Goal: Task Accomplishment & Management: Manage account settings

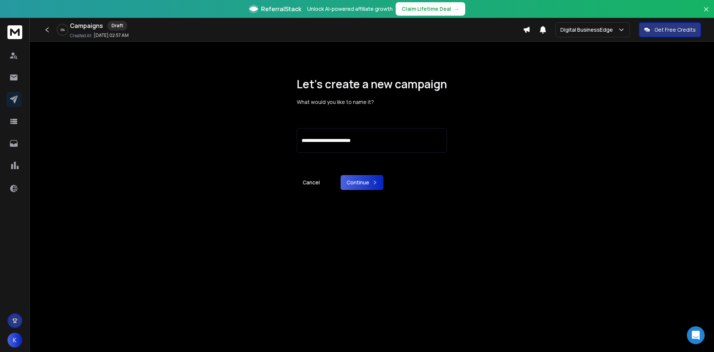
click at [366, 184] on button "Continue" at bounding box center [362, 182] width 43 height 15
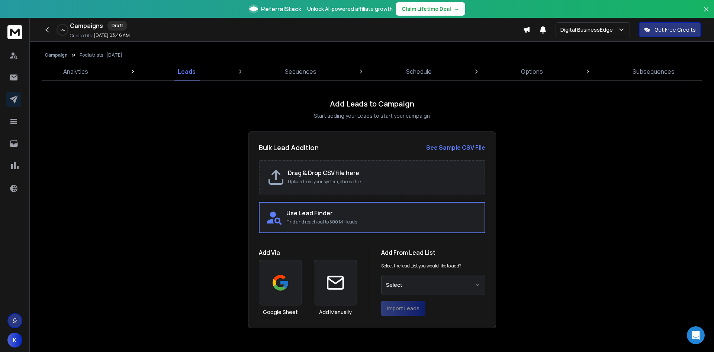
click at [320, 215] on h2 "Use Lead Finder" at bounding box center [382, 212] width 192 height 9
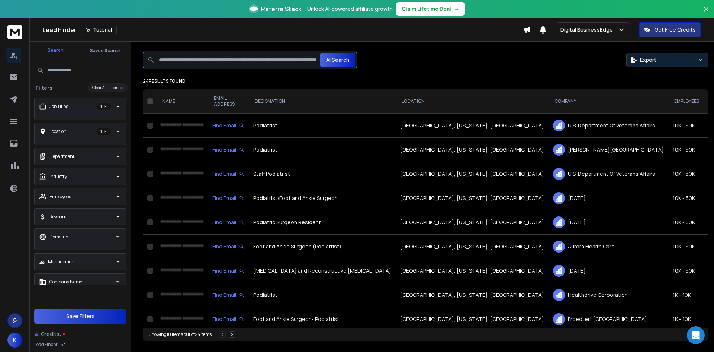
click at [687, 58] on div "Export" at bounding box center [663, 59] width 64 height 7
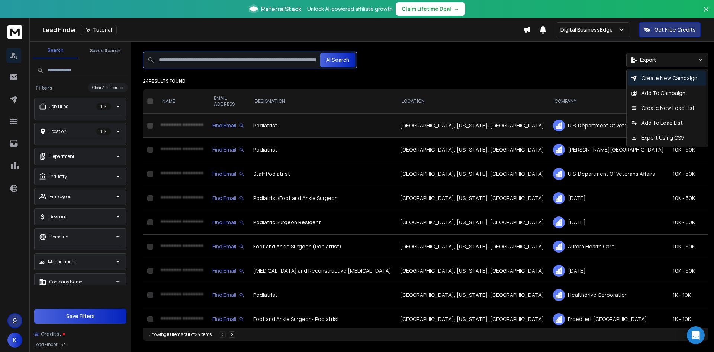
click at [220, 128] on div "Find Email" at bounding box center [228, 125] width 32 height 7
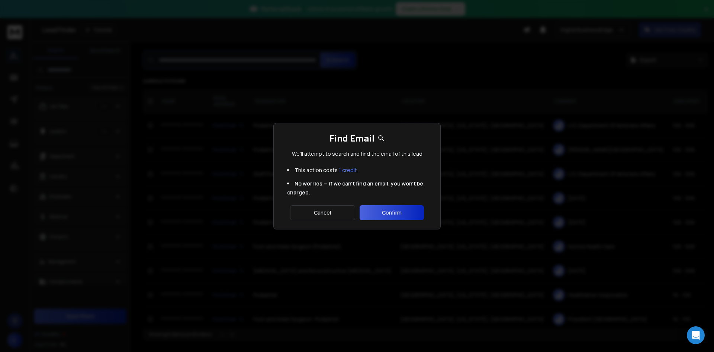
click at [368, 211] on button "Confirm" at bounding box center [392, 212] width 64 height 15
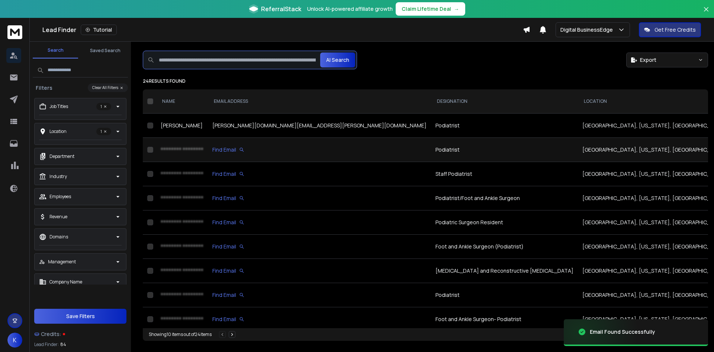
click at [224, 145] on td "Find Email" at bounding box center [319, 150] width 223 height 24
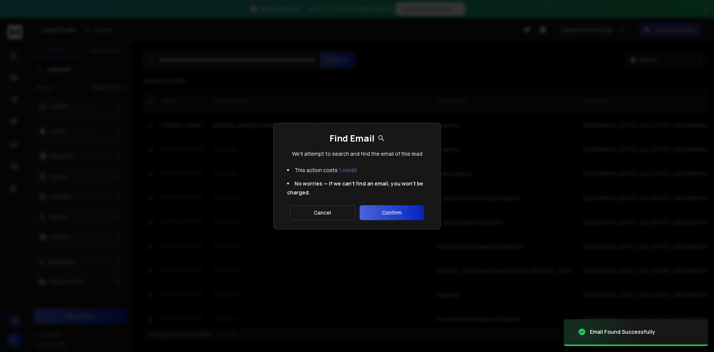
click at [396, 203] on div "Find Email We'll attempt to search and find the email of this lead This action …" at bounding box center [357, 176] width 167 height 106
click at [397, 208] on button "Confirm" at bounding box center [392, 212] width 64 height 15
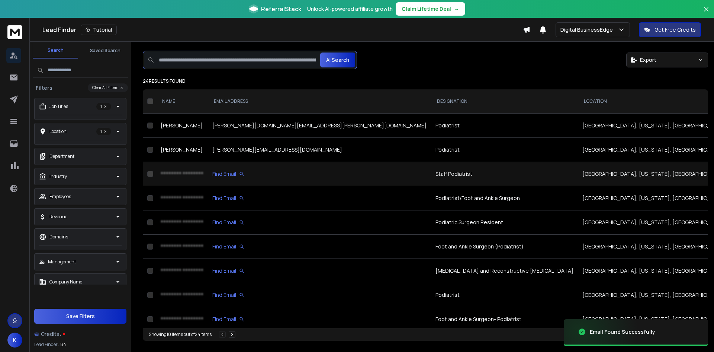
click at [228, 171] on div "Find Email" at bounding box center [319, 173] width 214 height 7
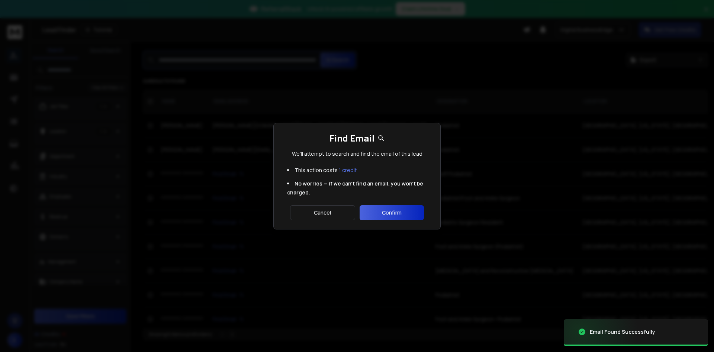
click at [385, 215] on button "Confirm" at bounding box center [392, 212] width 64 height 15
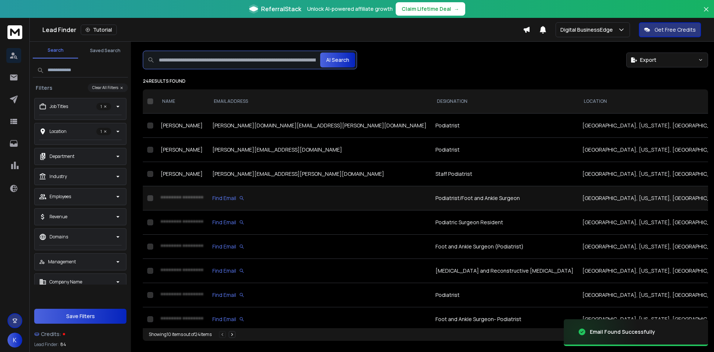
click at [217, 197] on div "Find Email" at bounding box center [319, 197] width 214 height 7
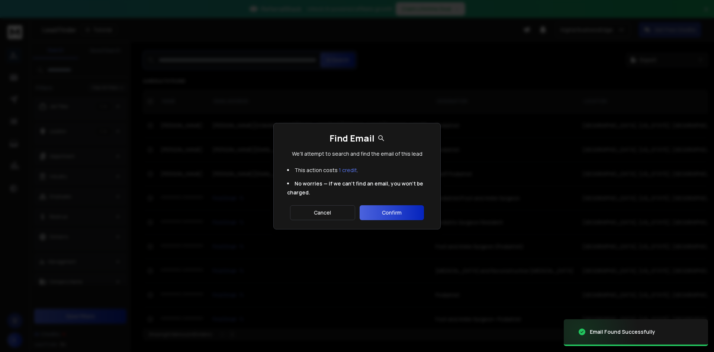
click at [378, 208] on button "Confirm" at bounding box center [392, 212] width 64 height 15
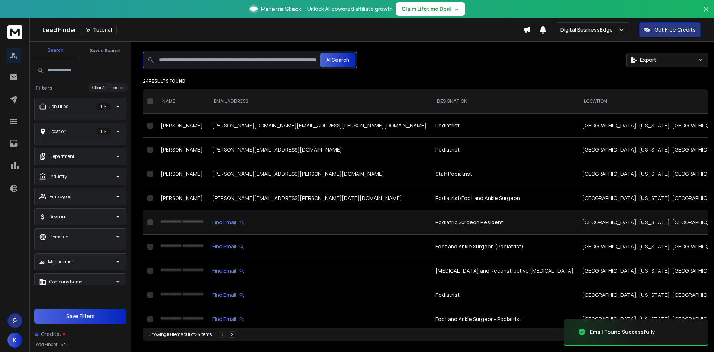
click at [219, 221] on div "Find Email" at bounding box center [319, 221] width 214 height 7
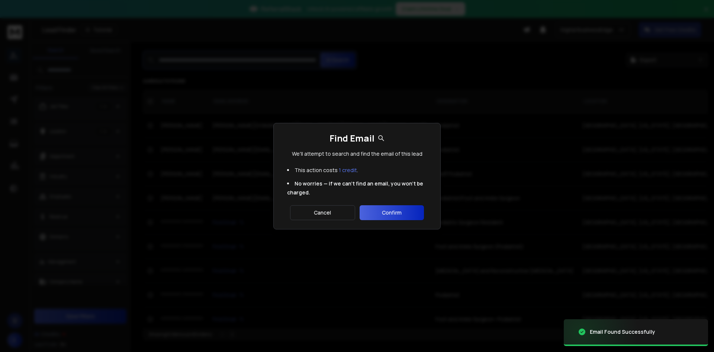
click at [386, 208] on button "Confirm" at bounding box center [392, 212] width 64 height 15
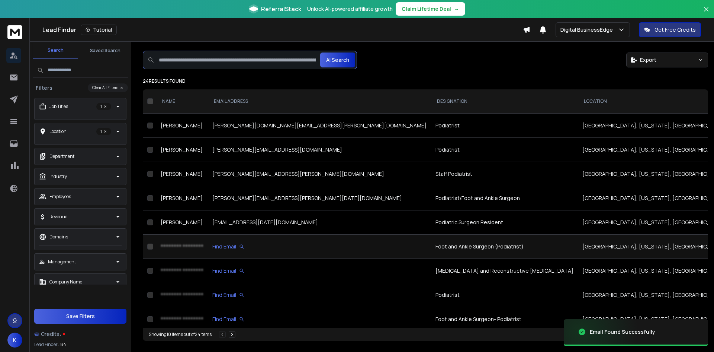
click at [226, 245] on div "Find Email" at bounding box center [319, 246] width 214 height 7
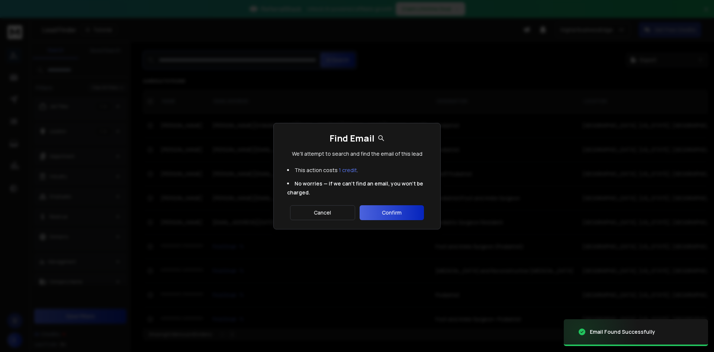
click at [393, 216] on button "Confirm" at bounding box center [392, 212] width 64 height 15
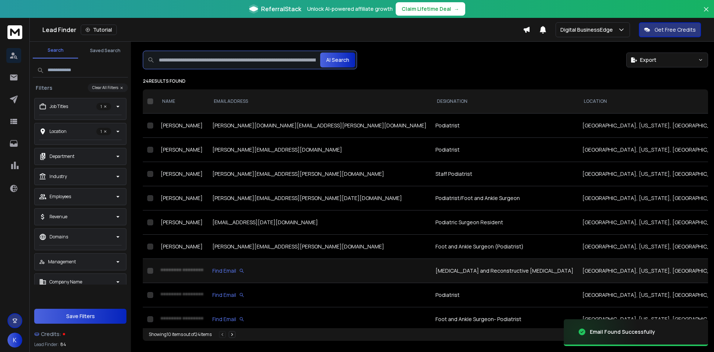
click at [225, 270] on div "Find Email" at bounding box center [319, 270] width 214 height 7
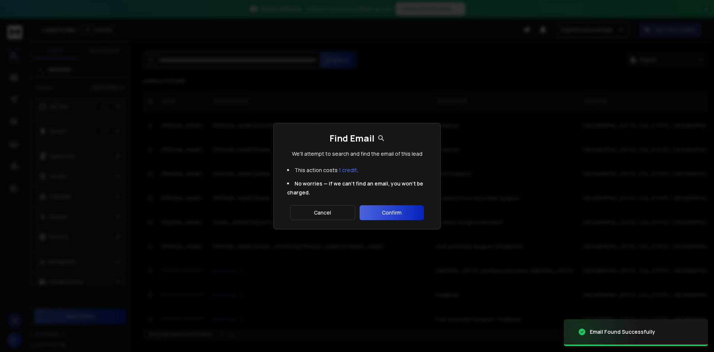
click at [396, 220] on div "Find Email We'll attempt to search and find the email of this lead This action …" at bounding box center [357, 176] width 167 height 106
click at [396, 216] on button "Confirm" at bounding box center [392, 212] width 64 height 15
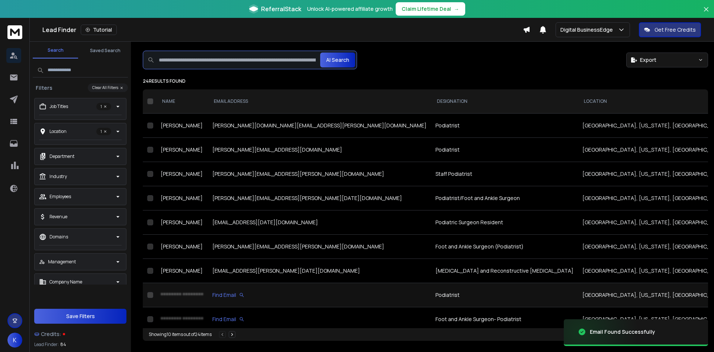
click at [228, 291] on div "Find Email" at bounding box center [319, 294] width 214 height 7
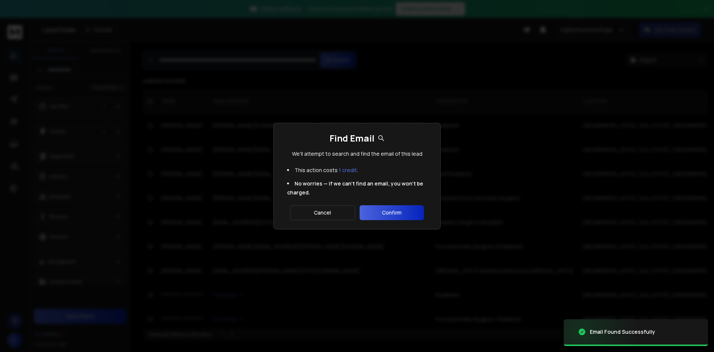
click at [371, 221] on div "Find Email We'll attempt to search and find the email of this lead This action …" at bounding box center [357, 176] width 167 height 106
click at [378, 209] on button "Confirm" at bounding box center [392, 212] width 64 height 15
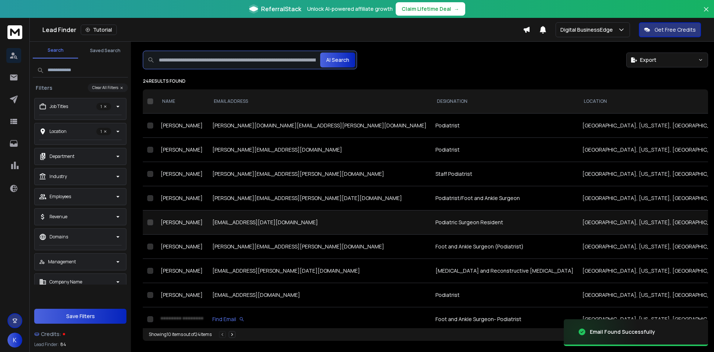
scroll to position [31, 0]
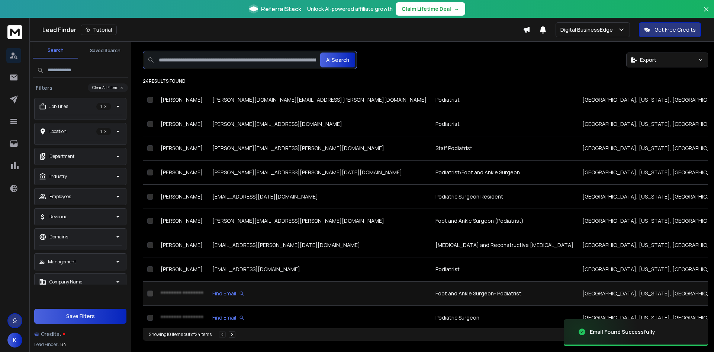
click at [224, 289] on div "Find Email" at bounding box center [319, 292] width 214 height 7
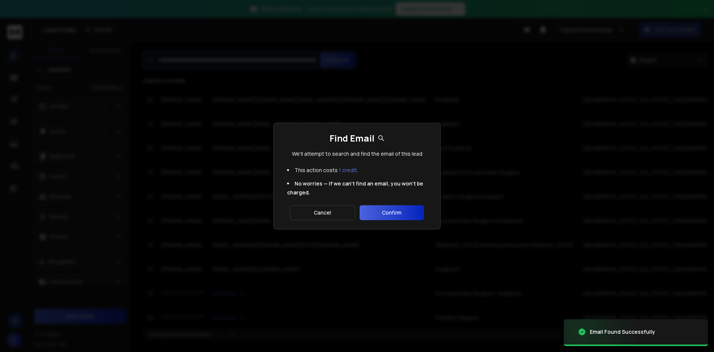
click at [363, 226] on div "Find Email We'll attempt to search and find the email of this lead This action …" at bounding box center [357, 176] width 167 height 106
click at [375, 212] on button "Confirm" at bounding box center [392, 212] width 64 height 15
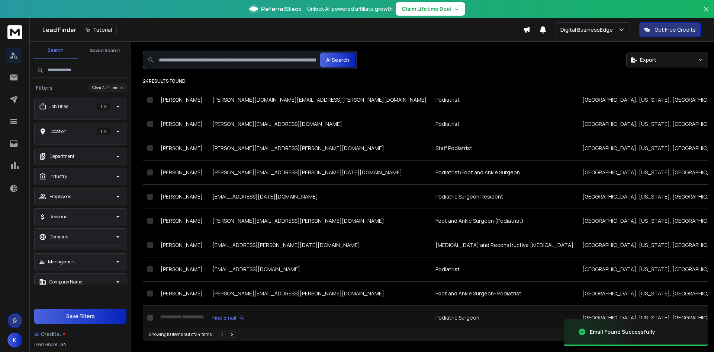
click at [224, 314] on div "Find Email" at bounding box center [319, 317] width 214 height 7
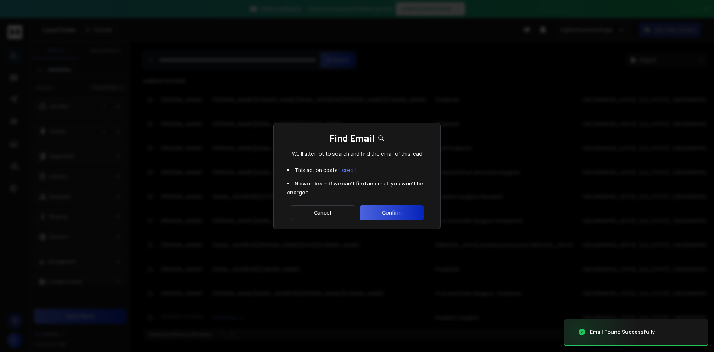
click at [396, 203] on div "Find Email We'll attempt to search and find the email of this lead This action …" at bounding box center [357, 176] width 167 height 106
click at [390, 221] on div "Find Email We'll attempt to search and find the email of this lead This action …" at bounding box center [357, 176] width 167 height 106
click at [390, 215] on button "Confirm" at bounding box center [392, 212] width 64 height 15
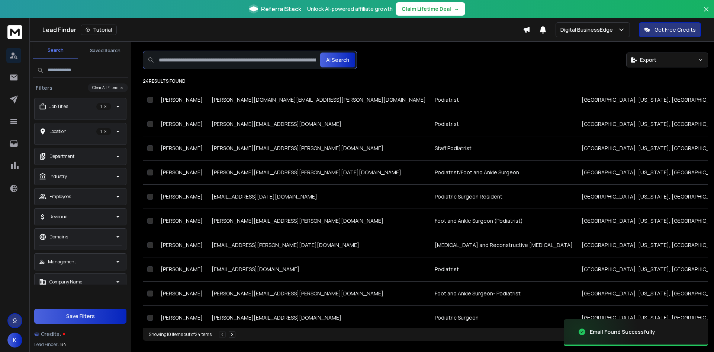
click at [233, 334] on icon at bounding box center [232, 334] width 2 height 3
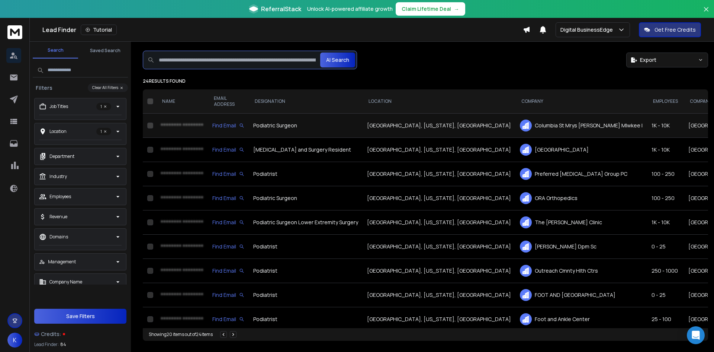
click at [223, 122] on div "Find Email" at bounding box center [228, 125] width 32 height 7
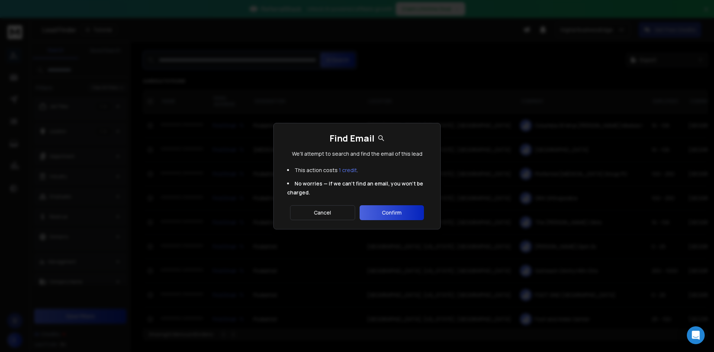
click at [393, 219] on button "Confirm" at bounding box center [392, 212] width 64 height 15
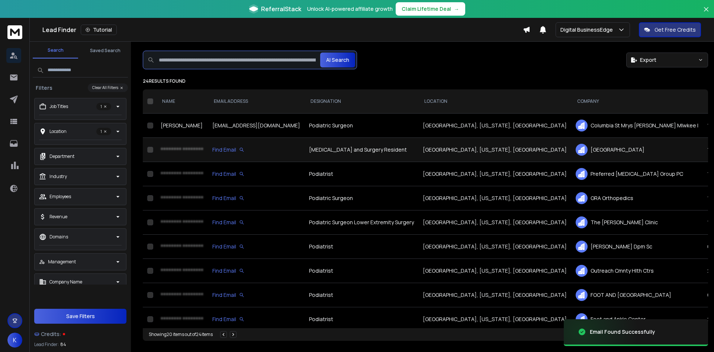
click at [217, 149] on div "Find Email" at bounding box center [256, 149] width 88 height 7
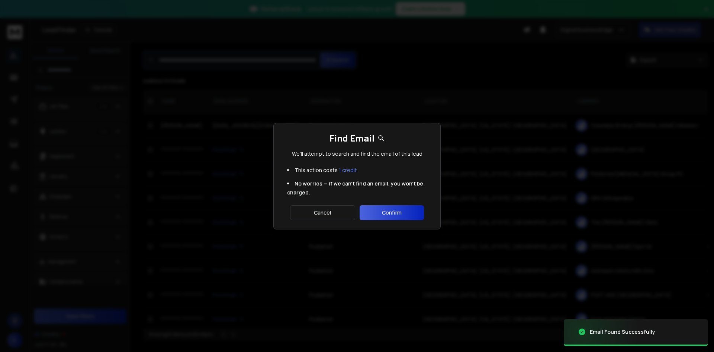
click at [395, 209] on button "Confirm" at bounding box center [392, 212] width 64 height 15
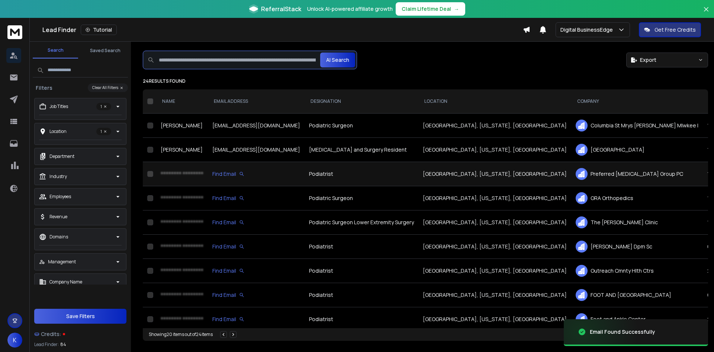
click at [238, 170] on td "Find Email" at bounding box center [256, 174] width 97 height 24
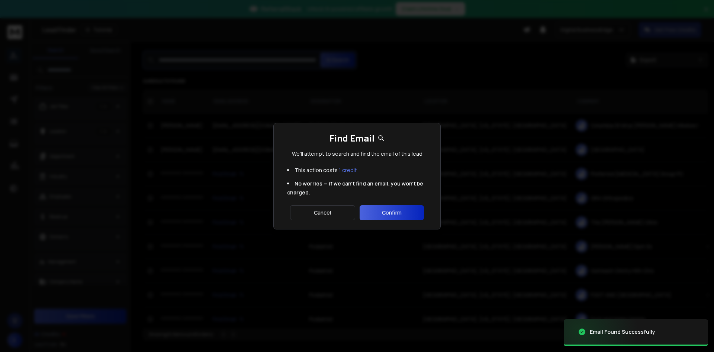
click at [380, 205] on button "Confirm" at bounding box center [392, 212] width 64 height 15
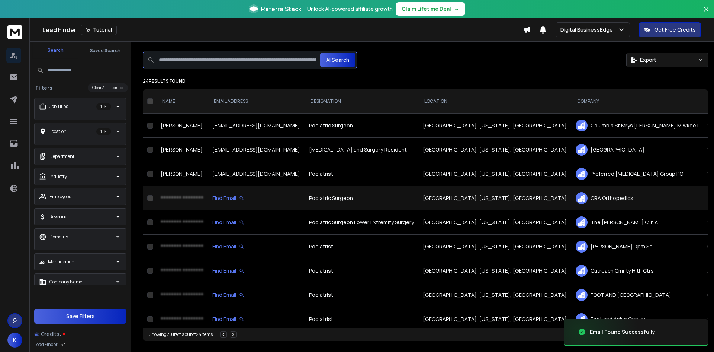
click at [230, 194] on div "Find Email" at bounding box center [256, 197] width 88 height 7
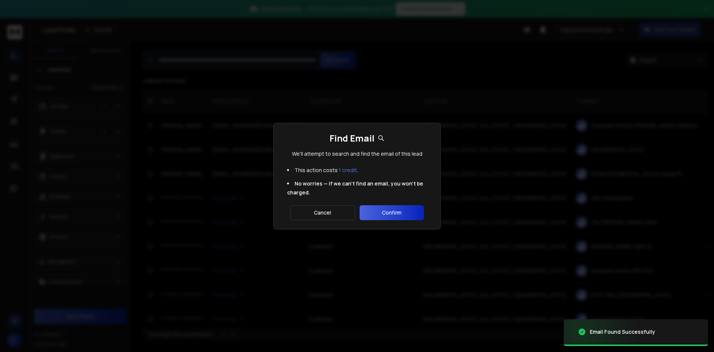
click at [391, 208] on button "Confirm" at bounding box center [392, 212] width 64 height 15
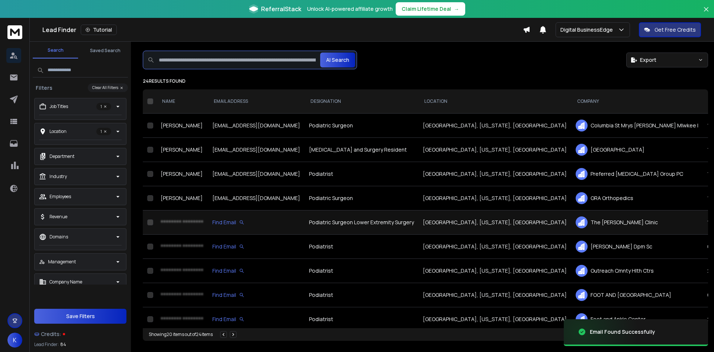
click at [240, 222] on div "Find Email" at bounding box center [256, 221] width 88 height 7
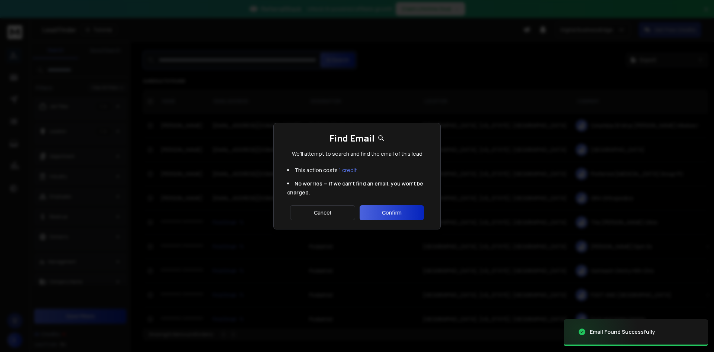
click at [381, 215] on button "Confirm" at bounding box center [392, 212] width 64 height 15
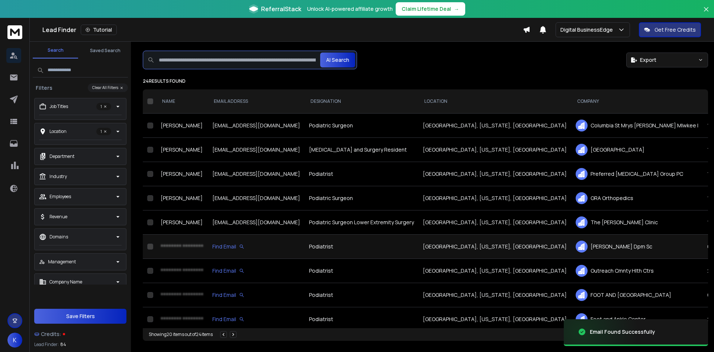
click at [238, 247] on div "Find Email" at bounding box center [256, 246] width 88 height 7
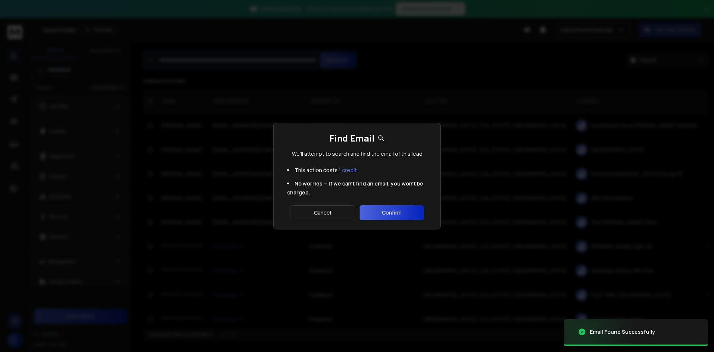
click at [371, 209] on button "Confirm" at bounding box center [392, 212] width 64 height 15
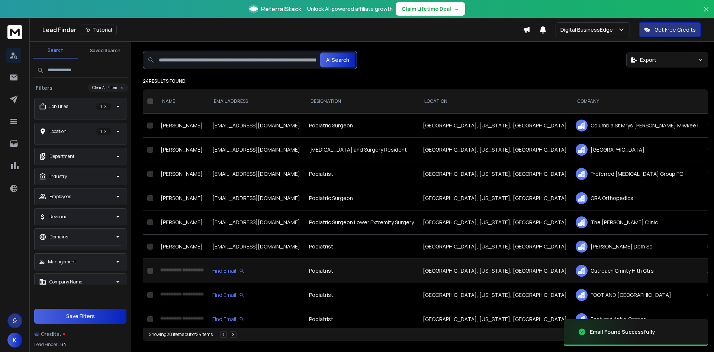
click at [239, 273] on div "Find Email" at bounding box center [256, 270] width 88 height 7
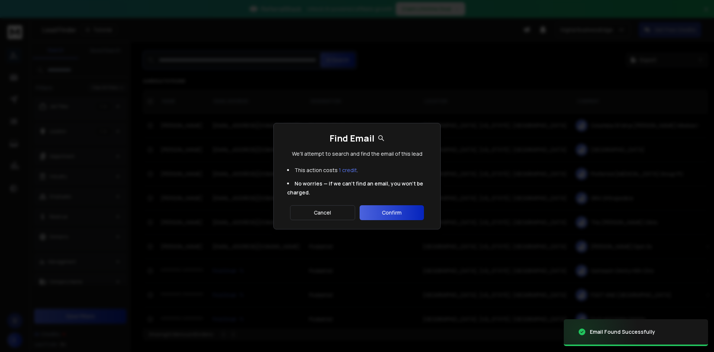
click at [383, 214] on button "Confirm" at bounding box center [392, 212] width 64 height 15
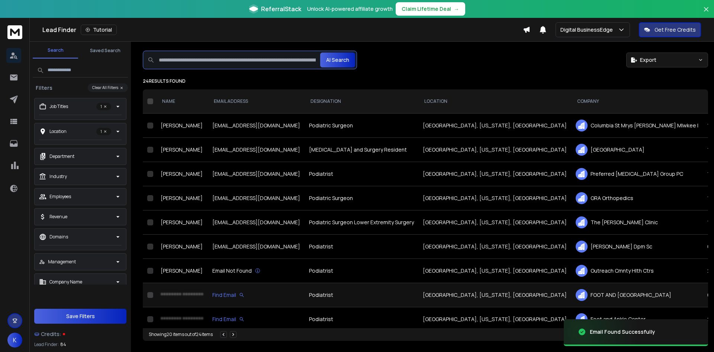
click at [234, 297] on div "Find Email" at bounding box center [256, 294] width 88 height 7
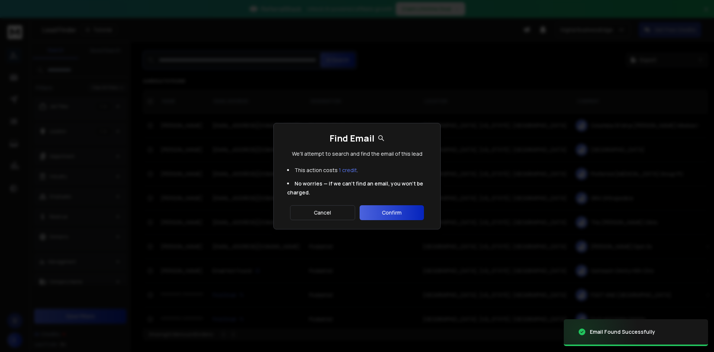
click at [365, 217] on button "Confirm" at bounding box center [392, 212] width 64 height 15
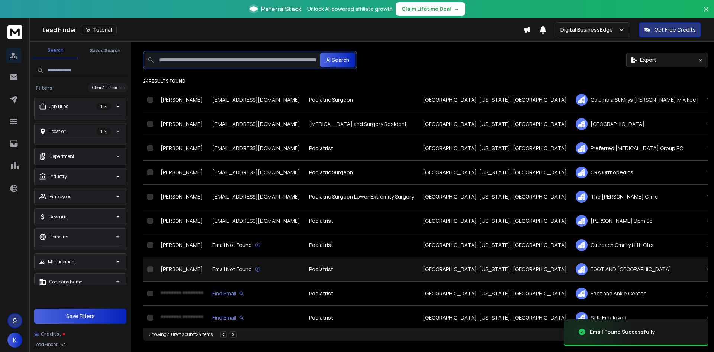
click at [242, 265] on div "Email Not Found" at bounding box center [256, 268] width 88 height 7
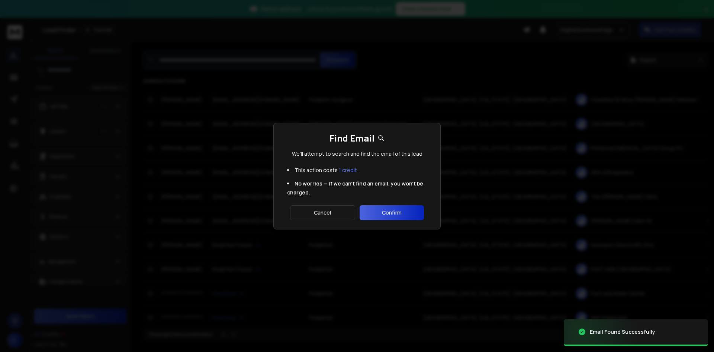
click at [394, 207] on button "Confirm" at bounding box center [392, 212] width 64 height 15
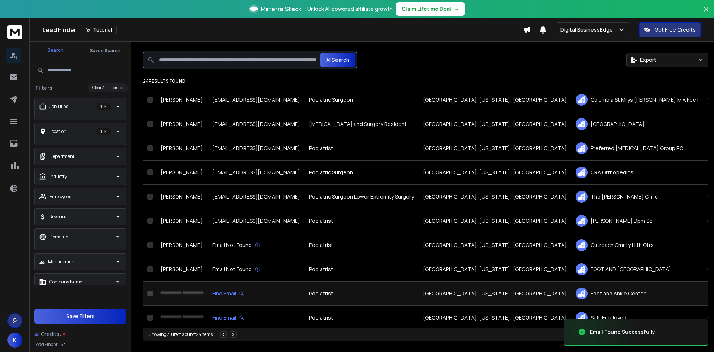
click at [245, 281] on td "Find Email" at bounding box center [256, 293] width 97 height 24
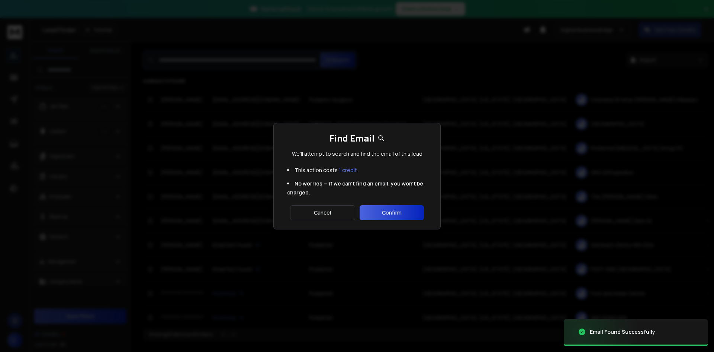
click at [379, 217] on button "Confirm" at bounding box center [392, 212] width 64 height 15
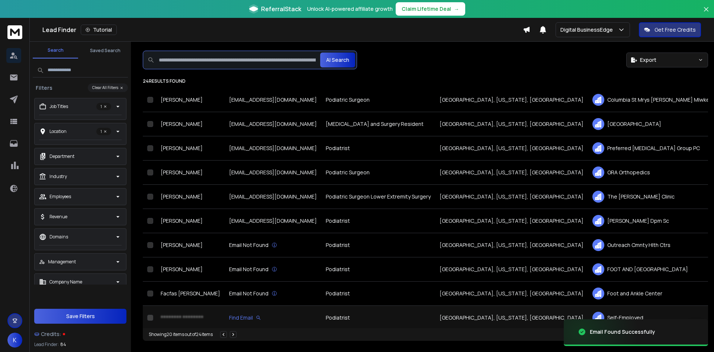
click at [238, 314] on div "Find Email" at bounding box center [273, 317] width 88 height 7
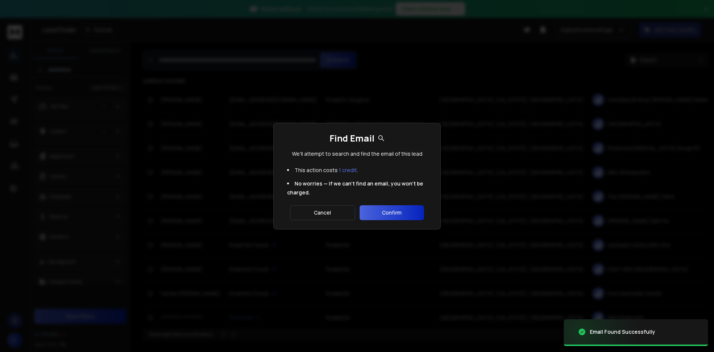
click at [388, 216] on button "Confirm" at bounding box center [392, 212] width 64 height 15
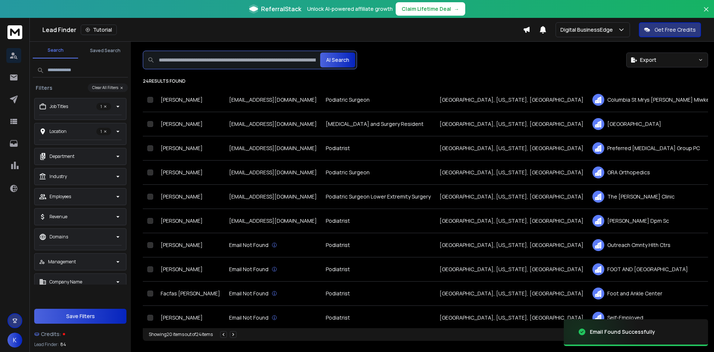
click at [234, 335] on icon at bounding box center [234, 334] width 2 height 3
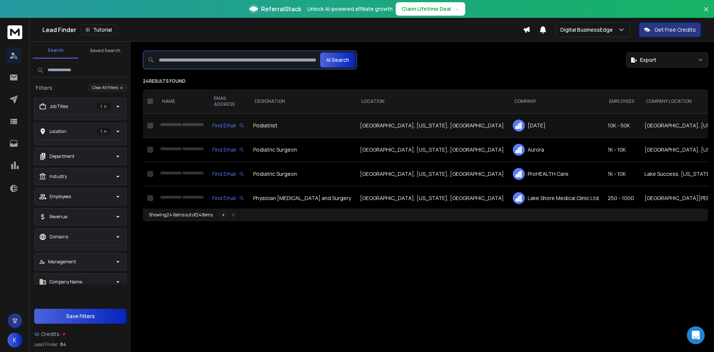
click at [219, 124] on div "Find Email" at bounding box center [228, 125] width 32 height 7
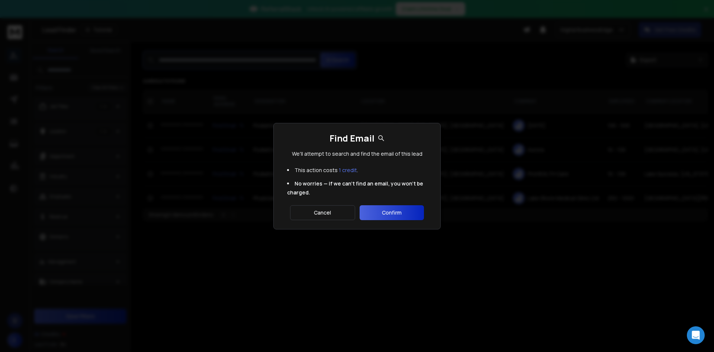
click at [380, 218] on button "Confirm" at bounding box center [392, 212] width 64 height 15
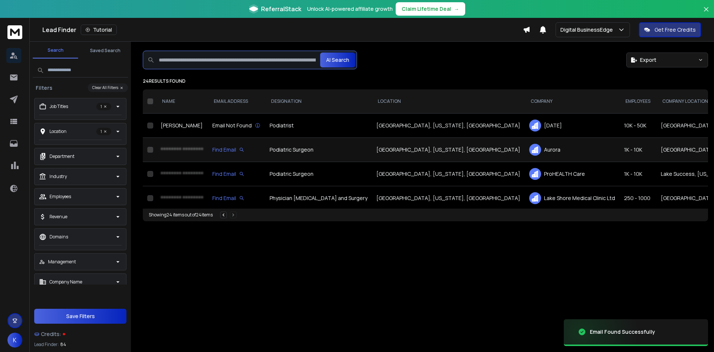
click at [223, 153] on div "Find Email" at bounding box center [236, 149] width 48 height 7
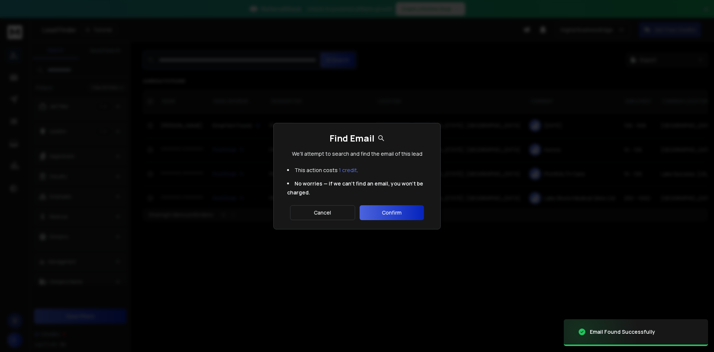
click at [381, 206] on button "Confirm" at bounding box center [392, 212] width 64 height 15
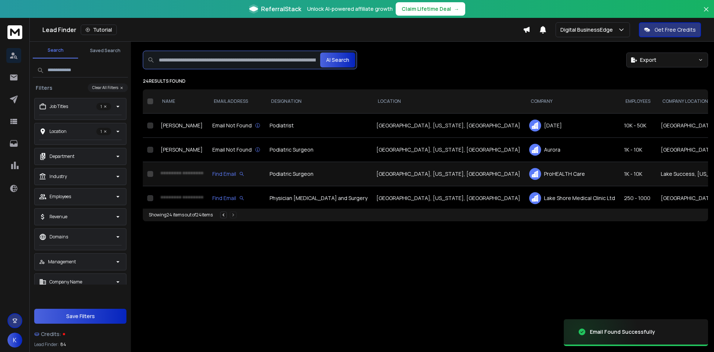
click at [241, 171] on div "Find Email" at bounding box center [236, 173] width 48 height 7
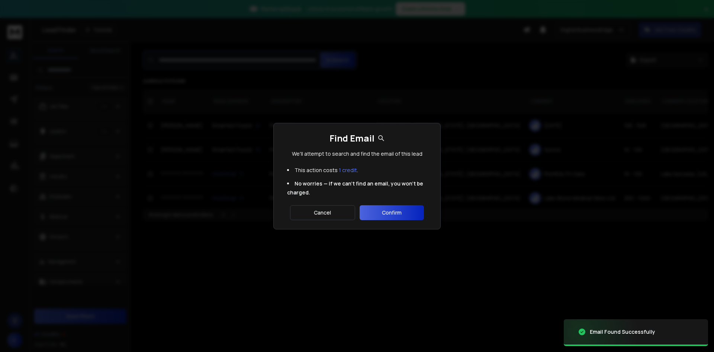
click at [379, 203] on div "Find Email We'll attempt to search and find the email of this lead This action …" at bounding box center [357, 176] width 167 height 106
click at [379, 209] on button "Confirm" at bounding box center [392, 212] width 64 height 15
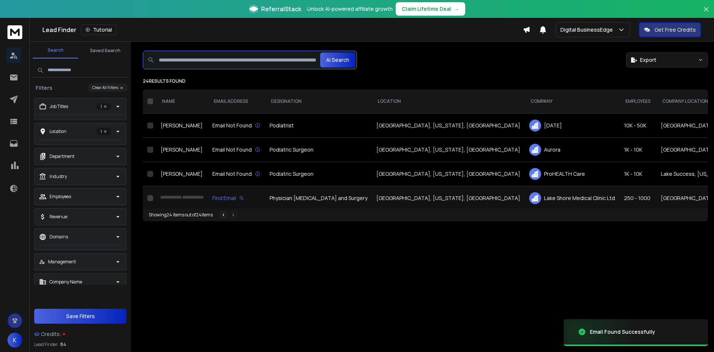
click at [234, 196] on div "Find Email" at bounding box center [236, 197] width 48 height 7
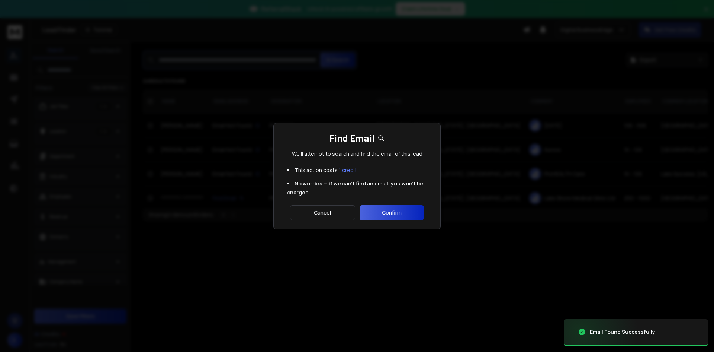
click at [378, 208] on button "Confirm" at bounding box center [392, 212] width 64 height 15
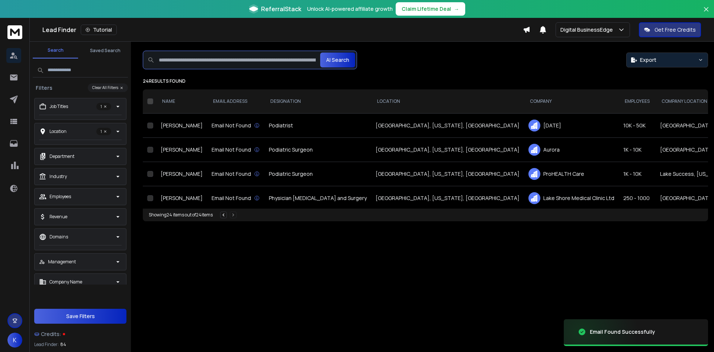
click at [696, 62] on button "Export" at bounding box center [667, 59] width 82 height 15
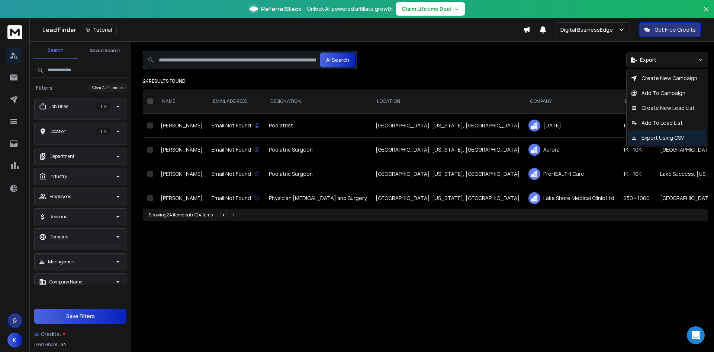
click at [657, 138] on p "Export Using CSV" at bounding box center [662, 137] width 45 height 10
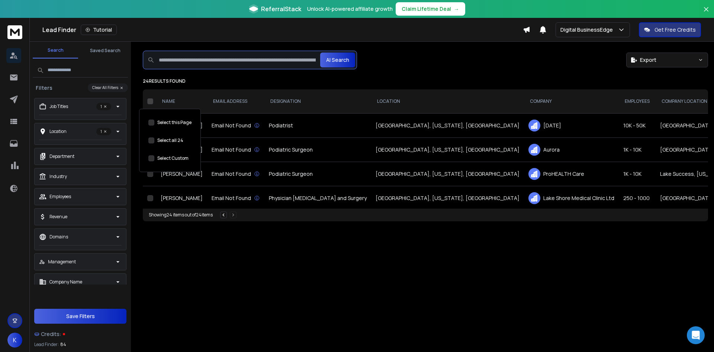
click at [150, 139] on button "Select this Page" at bounding box center [151, 140] width 6 height 6
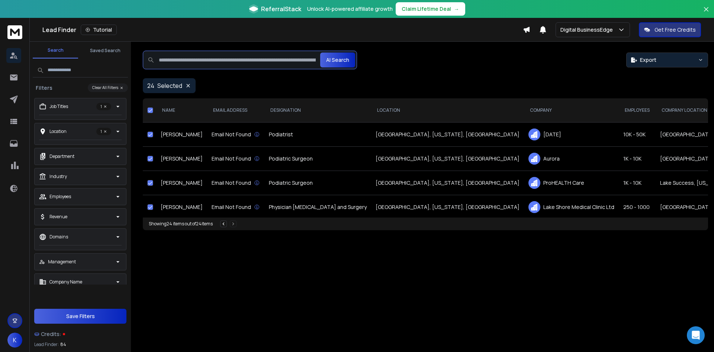
click at [697, 61] on button "Export" at bounding box center [667, 59] width 82 height 15
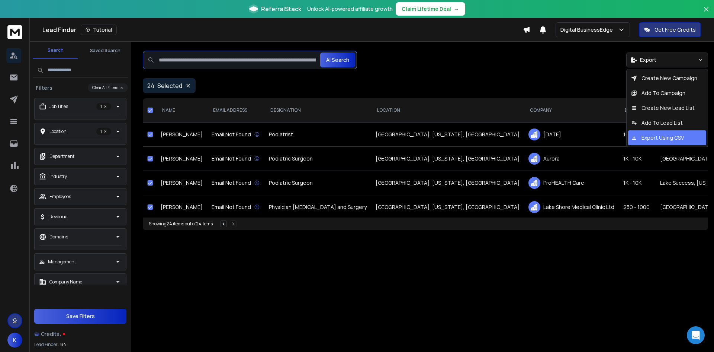
click at [664, 137] on p "Export Using CSV" at bounding box center [662, 137] width 45 height 10
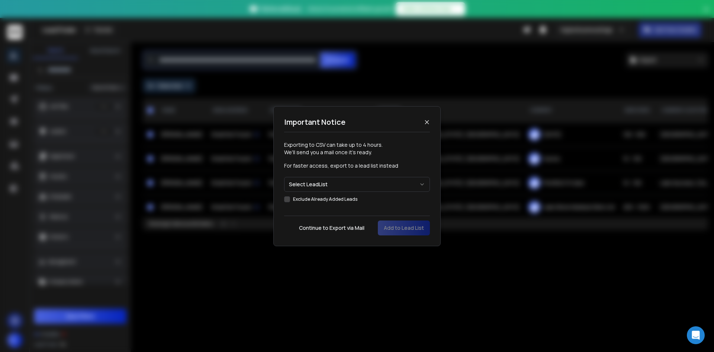
click at [417, 183] on button "Select LeadList" at bounding box center [357, 184] width 146 height 15
click at [404, 229] on button "Add to Lead List" at bounding box center [404, 227] width 52 height 15
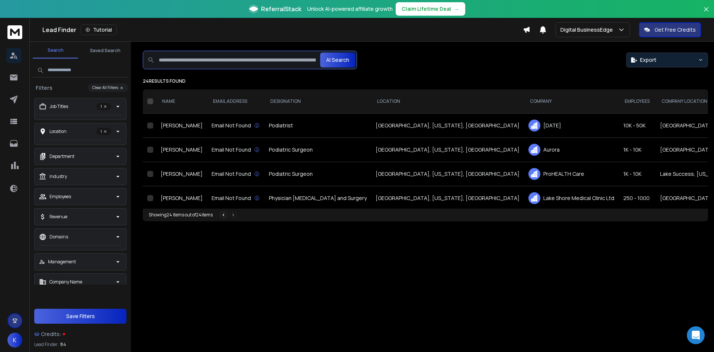
click at [702, 62] on icon "button" at bounding box center [700, 60] width 5 height 6
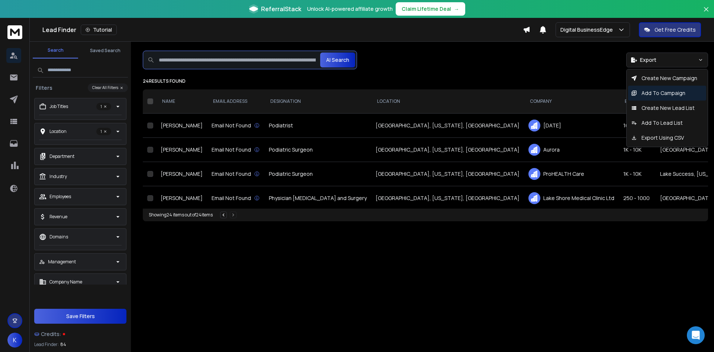
click at [667, 93] on p "Add To Campaign" at bounding box center [663, 93] width 47 height 10
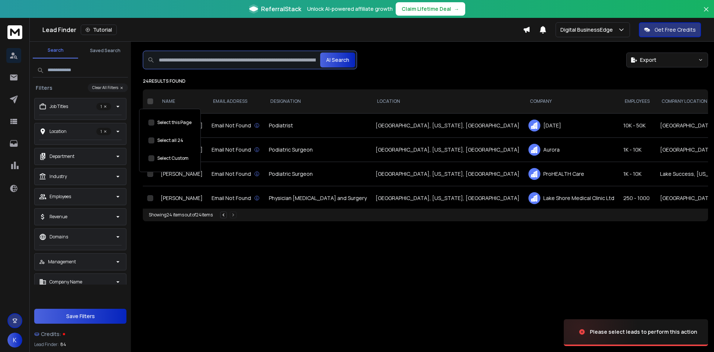
click at [154, 103] on div at bounding box center [151, 101] width 9 height 6
click at [151, 103] on button "Select this Page" at bounding box center [150, 101] width 6 height 6
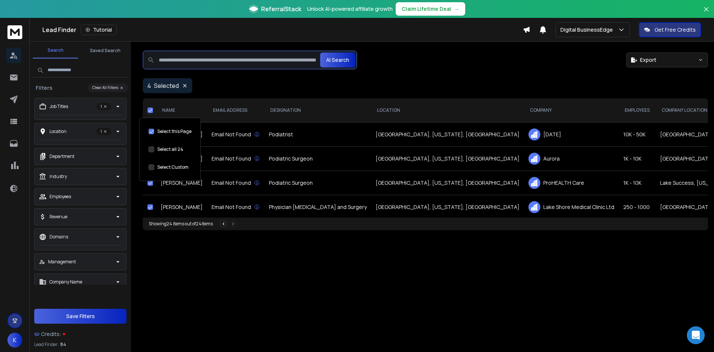
click at [154, 150] on button "Select this Page" at bounding box center [151, 149] width 6 height 6
click at [684, 63] on div "Export" at bounding box center [663, 59] width 64 height 7
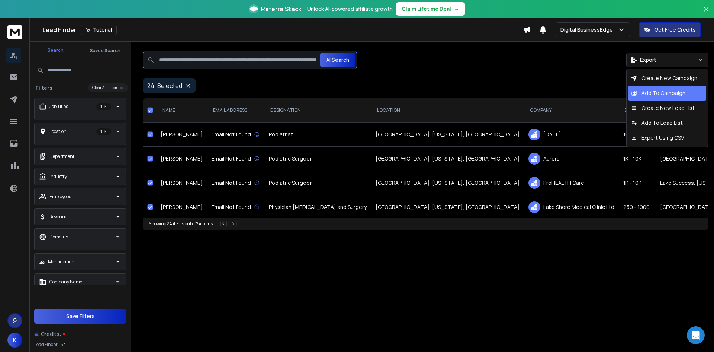
click at [666, 93] on p "Add To Campaign" at bounding box center [663, 93] width 47 height 10
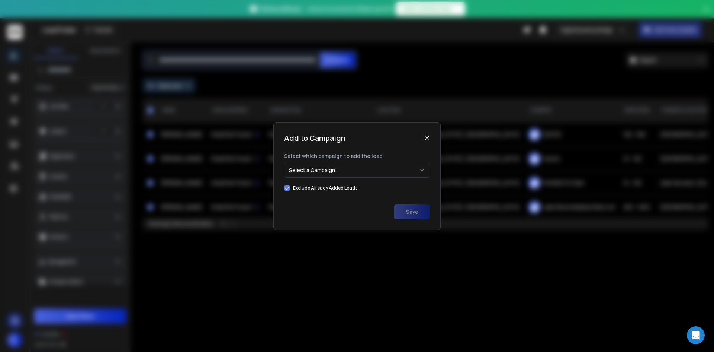
click at [386, 173] on button "Select a Campaign..." at bounding box center [357, 170] width 146 height 15
click at [410, 212] on button "Save" at bounding box center [412, 211] width 36 height 15
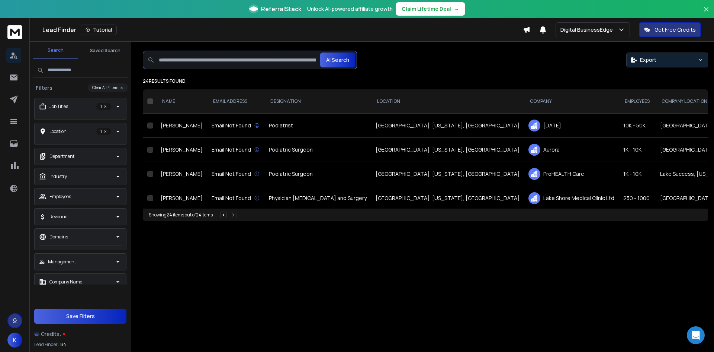
click at [683, 58] on div "Export" at bounding box center [663, 59] width 64 height 7
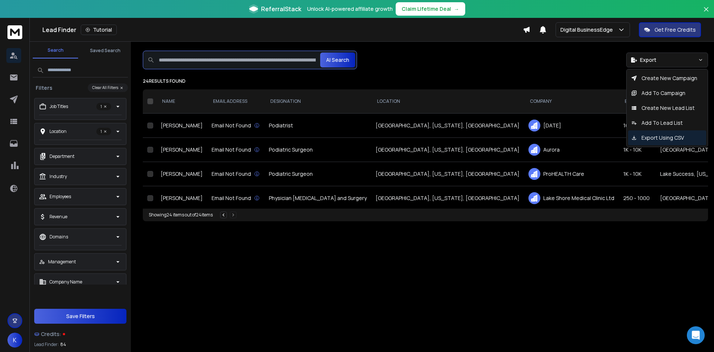
click at [658, 137] on p "Export Using CSV" at bounding box center [662, 137] width 45 height 10
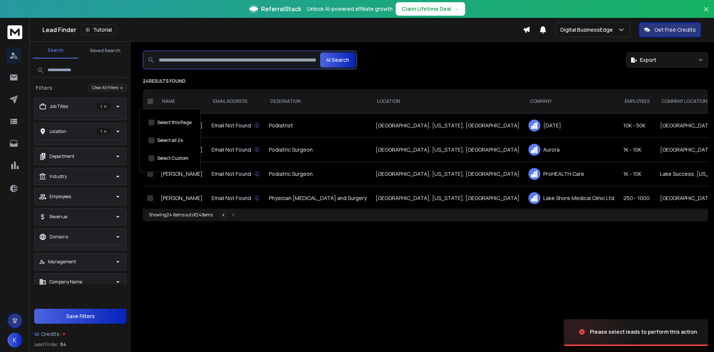
click at [152, 102] on button "Select this Page" at bounding box center [150, 101] width 6 height 6
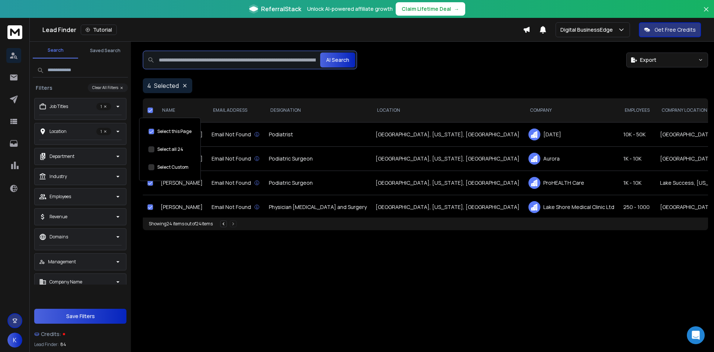
click at [154, 150] on button "Select this Page" at bounding box center [151, 149] width 6 height 6
click at [687, 65] on button "Export" at bounding box center [667, 59] width 82 height 15
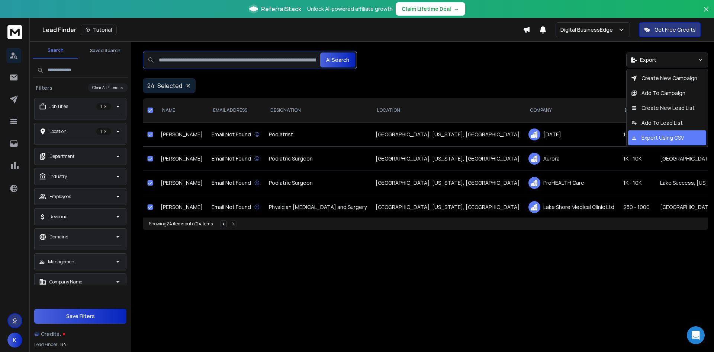
click at [662, 133] on p "Export Using CSV" at bounding box center [662, 137] width 45 height 10
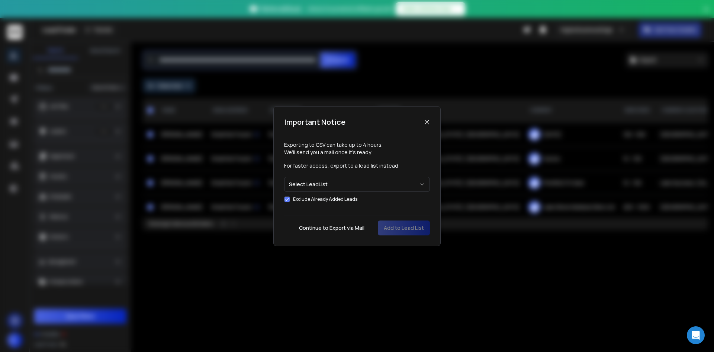
click at [407, 188] on button "Select LeadList" at bounding box center [357, 184] width 146 height 15
click at [411, 231] on button "Add to Lead List" at bounding box center [404, 227] width 52 height 15
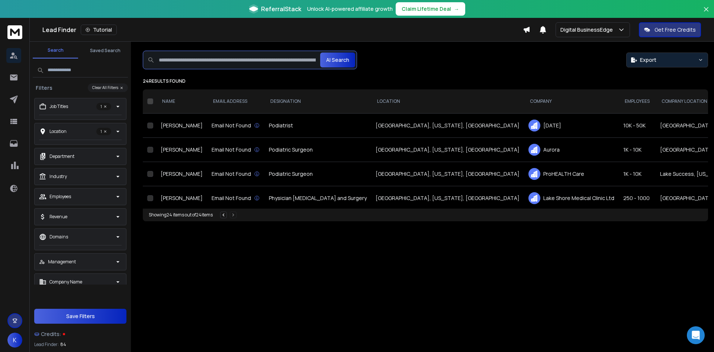
click at [691, 59] on div "Export" at bounding box center [663, 59] width 64 height 7
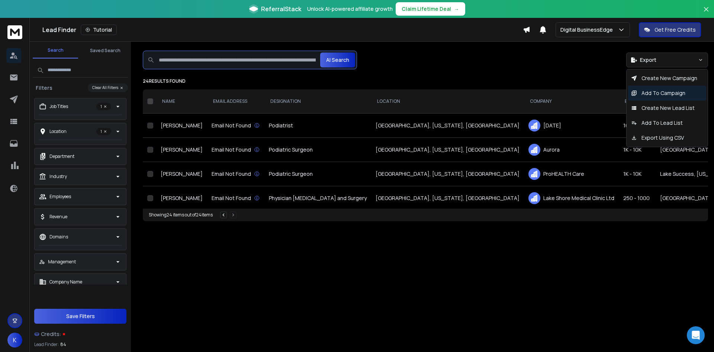
click at [671, 92] on p "Add To Campaign" at bounding box center [663, 93] width 47 height 10
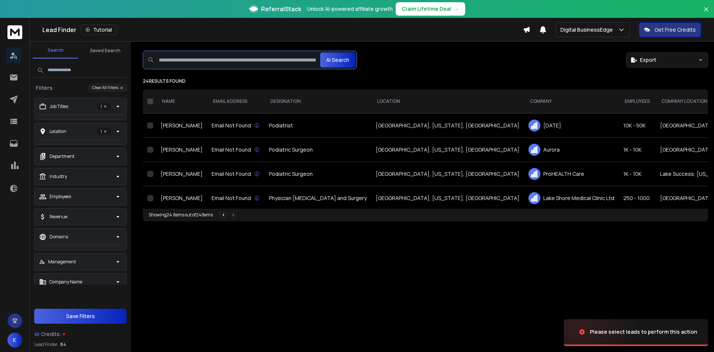
click at [153, 105] on th at bounding box center [149, 101] width 13 height 24
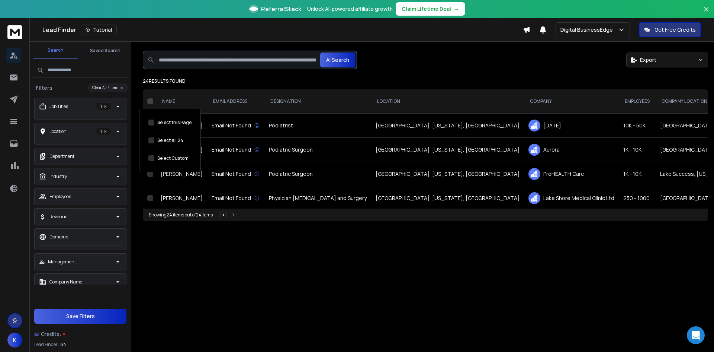
click at [151, 103] on button "Select this Page" at bounding box center [150, 101] width 6 height 6
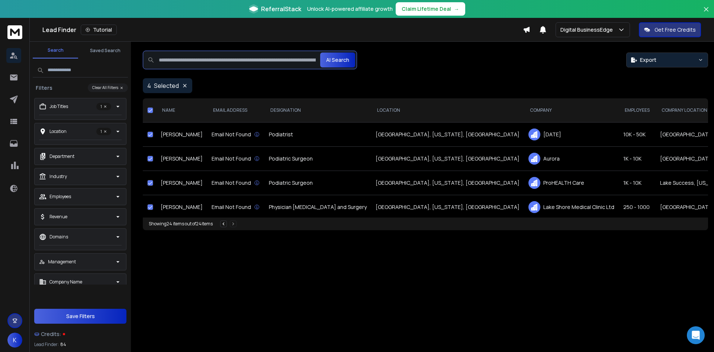
click at [683, 62] on div "Export" at bounding box center [663, 59] width 64 height 7
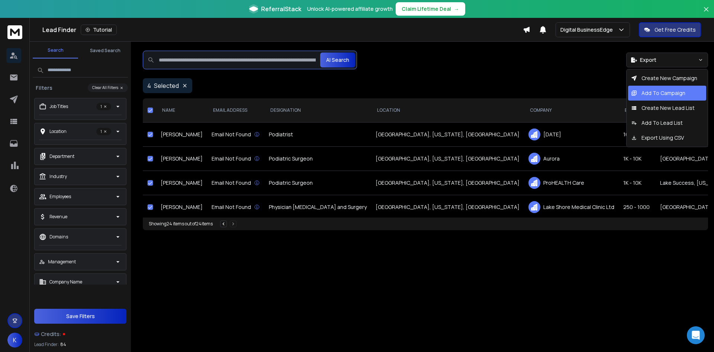
click at [657, 94] on p "Add To Campaign" at bounding box center [663, 93] width 47 height 10
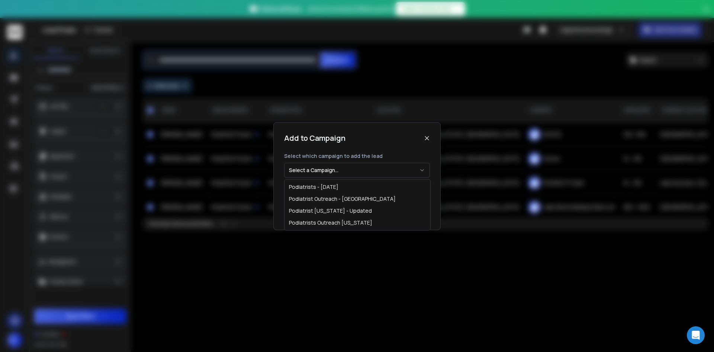
click at [419, 166] on button "Select a Campaign..." at bounding box center [357, 170] width 146 height 15
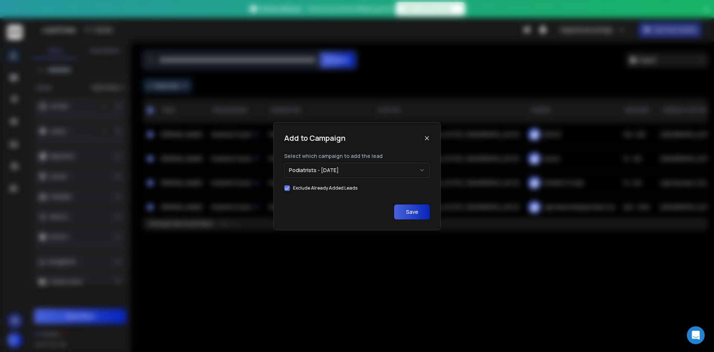
click at [408, 213] on button "Save" at bounding box center [412, 211] width 36 height 15
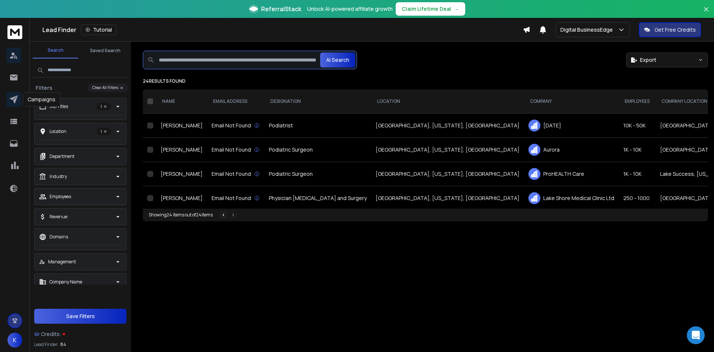
click at [15, 100] on icon at bounding box center [14, 100] width 8 height 8
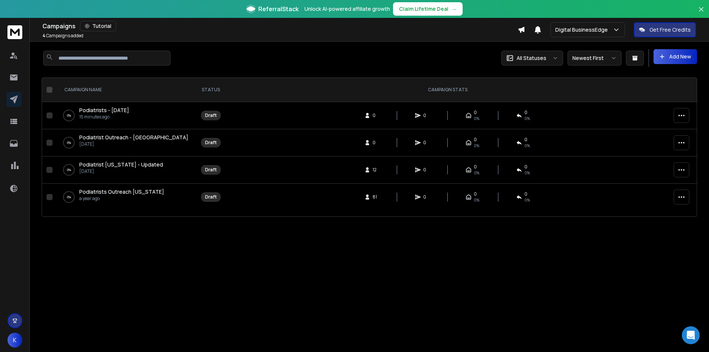
click at [90, 110] on span "Podiatrists - [DATE]" at bounding box center [104, 109] width 50 height 7
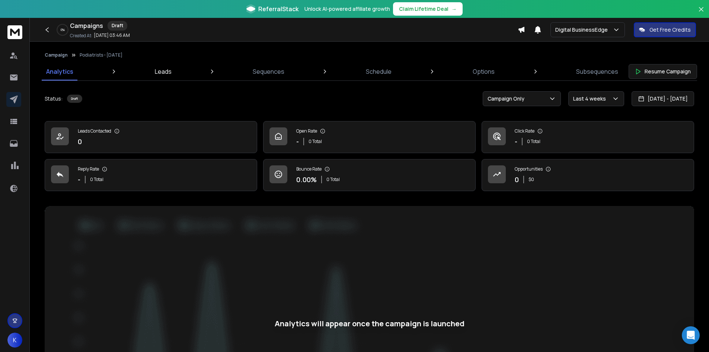
click at [166, 71] on p "Leads" at bounding box center [163, 71] width 17 height 9
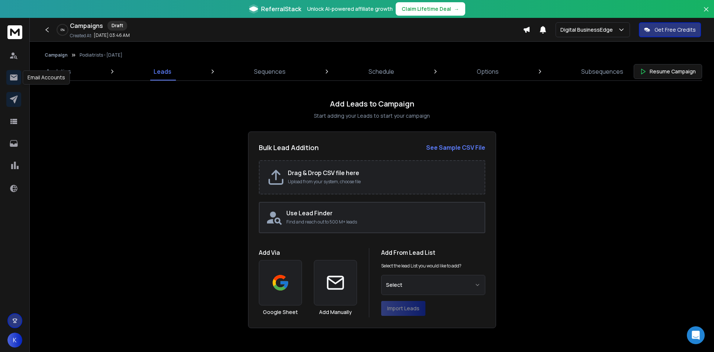
click at [17, 81] on icon at bounding box center [13, 77] width 9 height 9
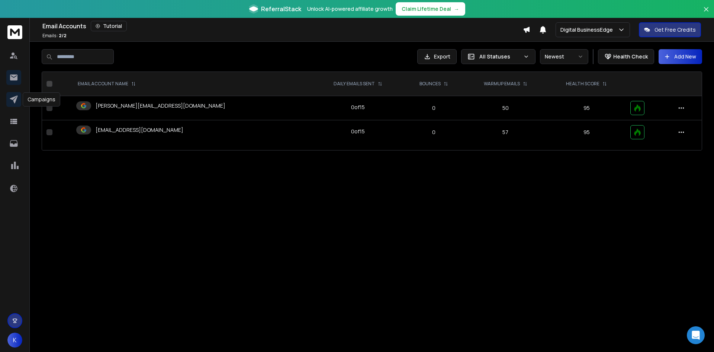
click at [18, 99] on link at bounding box center [13, 99] width 15 height 15
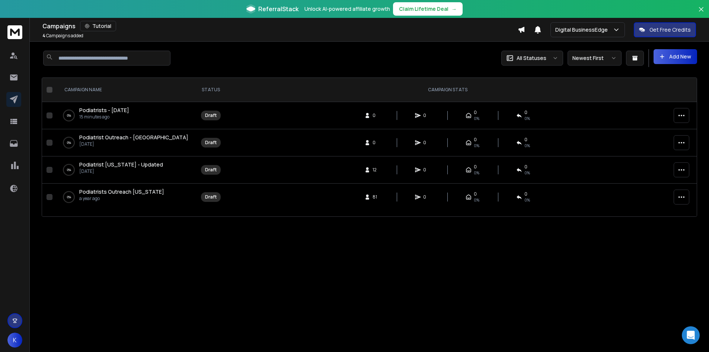
click at [109, 109] on span "Podiatrists - [DATE]" at bounding box center [104, 109] width 50 height 7
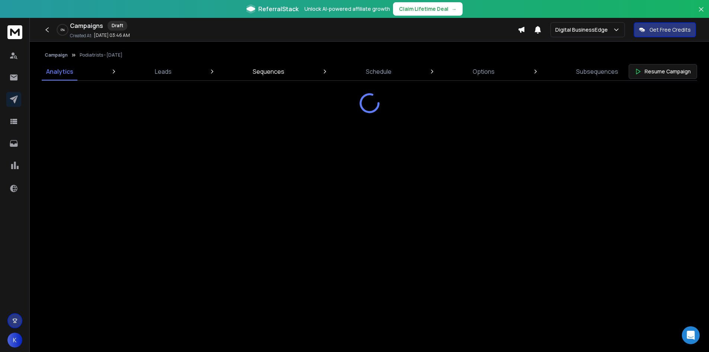
click at [258, 72] on p "Sequences" at bounding box center [269, 71] width 32 height 9
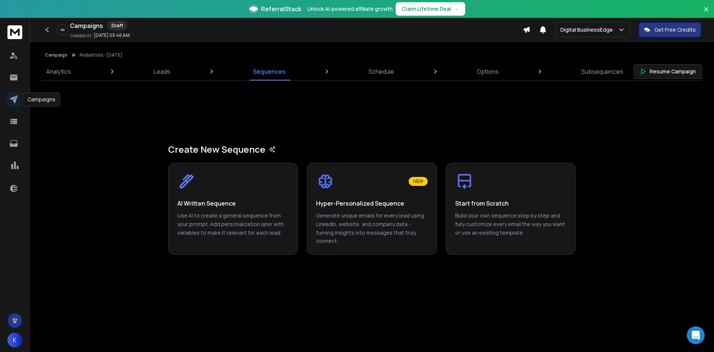
click at [15, 102] on icon at bounding box center [14, 100] width 8 height 8
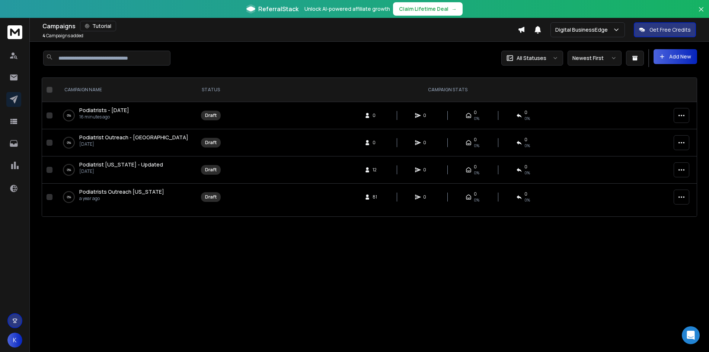
click at [130, 138] on span "Podiatrist Outreach - [GEOGRAPHIC_DATA]" at bounding box center [133, 137] width 109 height 7
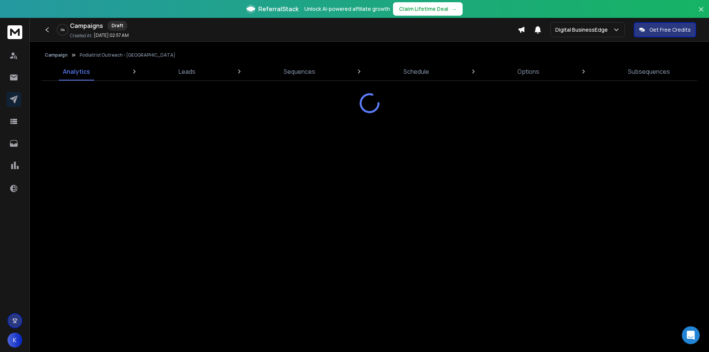
click at [278, 69] on div "Analytics Leads Sequences Schedule Options Subsequences" at bounding box center [366, 72] width 649 height 18
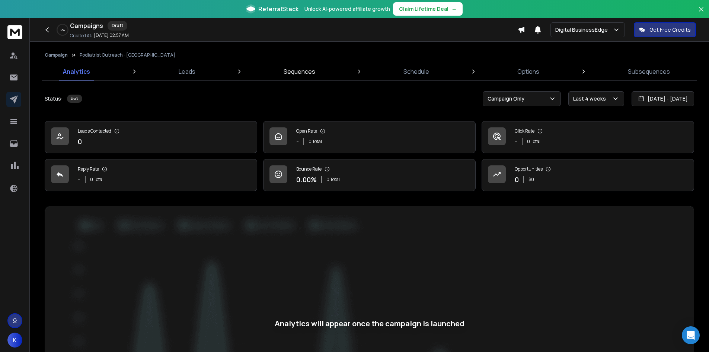
click at [286, 70] on p "Sequences" at bounding box center [299, 71] width 32 height 9
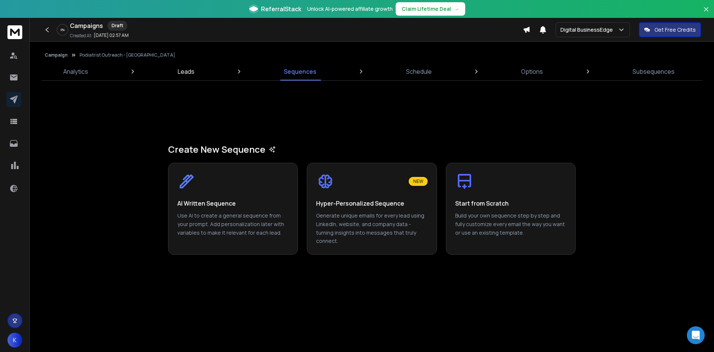
click at [193, 74] on p "Leads" at bounding box center [186, 71] width 17 height 9
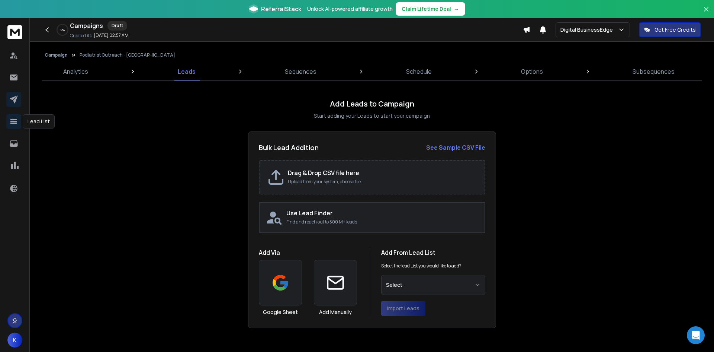
click at [15, 124] on icon at bounding box center [13, 121] width 7 height 5
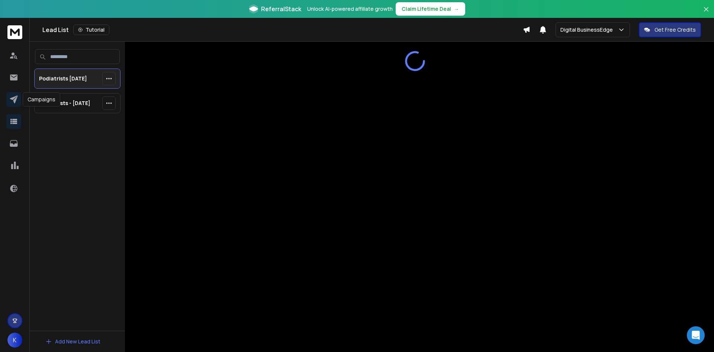
click at [13, 102] on icon at bounding box center [13, 99] width 9 height 9
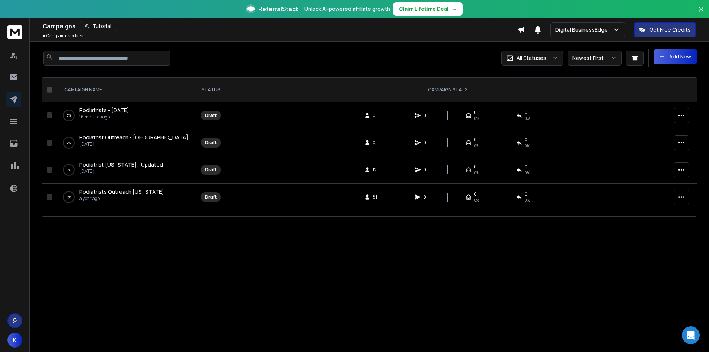
click at [117, 166] on span "Podiatrist [US_STATE] - Updated" at bounding box center [121, 164] width 84 height 7
click at [118, 162] on span "Podiatrist [US_STATE] - Updated" at bounding box center [121, 164] width 84 height 7
click at [118, 164] on span "Podiatrist [US_STATE] - Updated" at bounding box center [121, 164] width 84 height 7
click at [119, 164] on span "Podiatrist [US_STATE] - Updated" at bounding box center [121, 164] width 84 height 7
click at [122, 164] on span "Podiatrist [US_STATE] - Updated" at bounding box center [121, 164] width 84 height 7
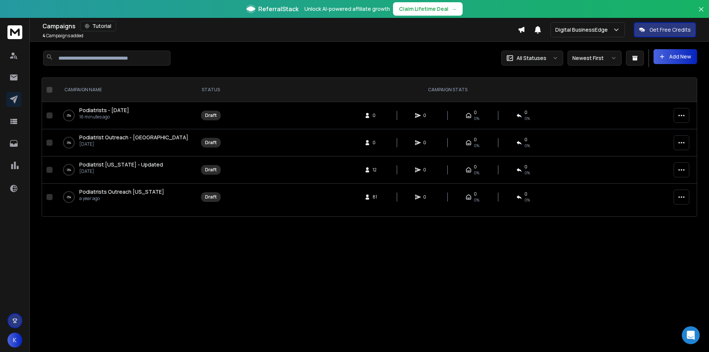
click at [120, 164] on span "Podiatrist [US_STATE] - Updated" at bounding box center [121, 164] width 84 height 7
click at [114, 189] on span "Podiatrists Outreach [US_STATE]" at bounding box center [121, 191] width 85 height 7
click at [124, 163] on span "Podiatrist [US_STATE] - Updated" at bounding box center [121, 164] width 84 height 7
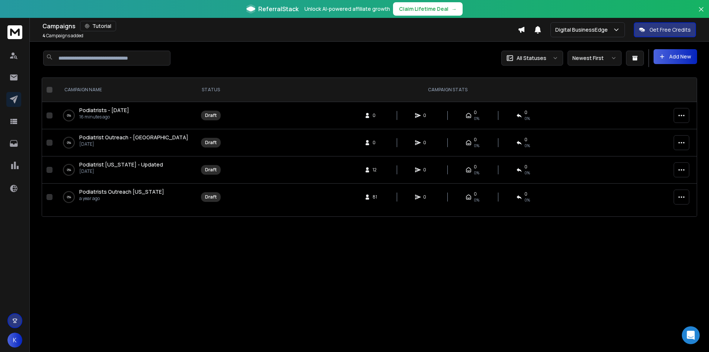
click at [124, 163] on span "Podiatrist [US_STATE] - Updated" at bounding box center [121, 164] width 84 height 7
click at [115, 191] on span "Podiatrists Outreach [US_STATE]" at bounding box center [121, 191] width 85 height 7
click at [132, 162] on span "Podiatrist [US_STATE] - Updated" at bounding box center [121, 164] width 84 height 7
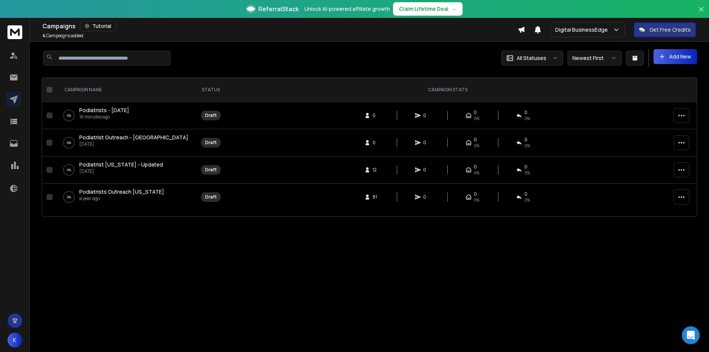
click at [132, 162] on span "Podiatrist [US_STATE] - Updated" at bounding box center [121, 164] width 84 height 7
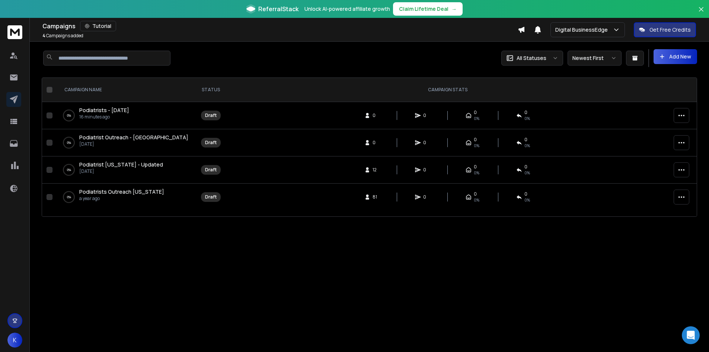
click at [124, 167] on span "Podiatrist [US_STATE] - Updated" at bounding box center [121, 164] width 84 height 7
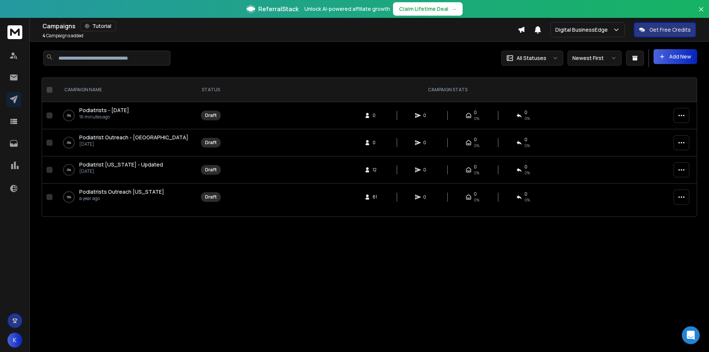
click at [124, 167] on span "Podiatrist [US_STATE] - Updated" at bounding box center [121, 164] width 84 height 7
click at [123, 193] on span "Podiatrists Outreach [US_STATE]" at bounding box center [121, 191] width 85 height 7
click at [122, 114] on p "16 minutes ago" at bounding box center [104, 117] width 50 height 6
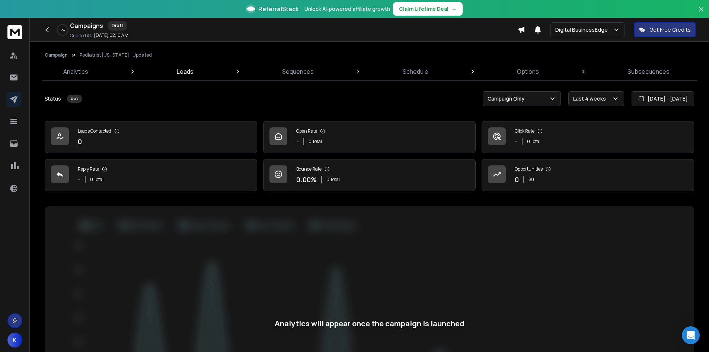
click at [177, 71] on link "Leads" at bounding box center [185, 72] width 26 height 18
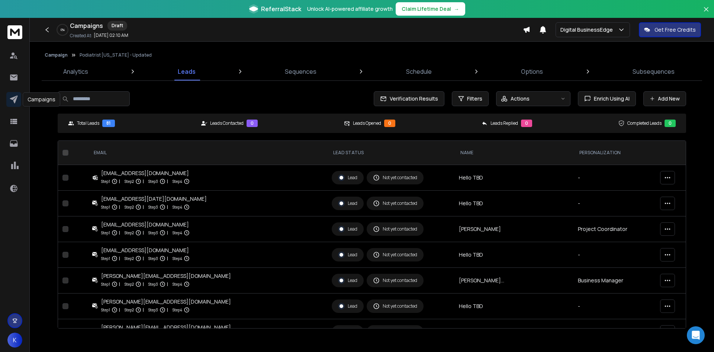
click at [15, 103] on icon at bounding box center [14, 100] width 8 height 8
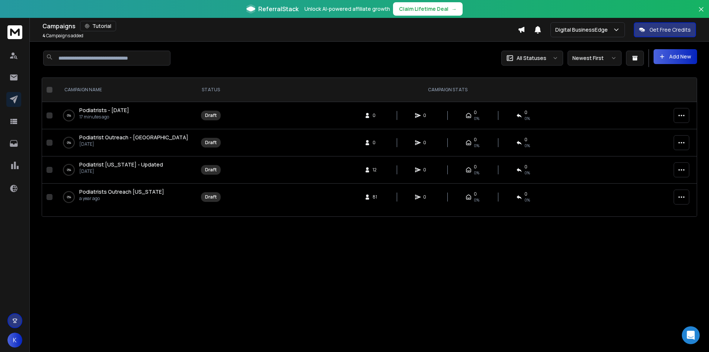
click at [119, 113] on span "Podiatrists - [DATE]" at bounding box center [104, 109] width 50 height 7
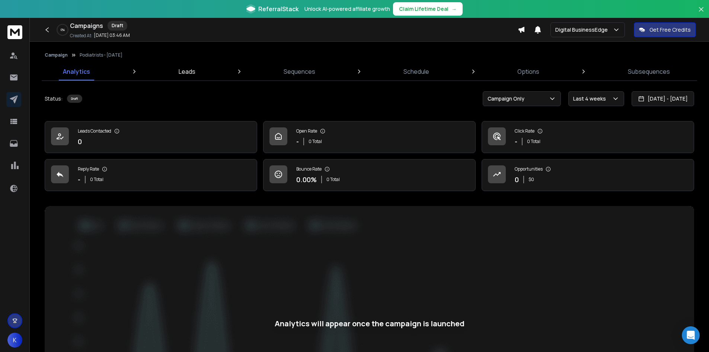
click at [181, 74] on p "Leads" at bounding box center [187, 71] width 17 height 9
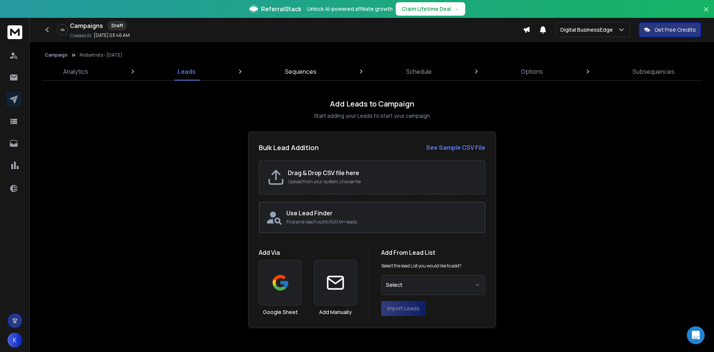
click at [290, 74] on p "Sequences" at bounding box center [301, 71] width 32 height 9
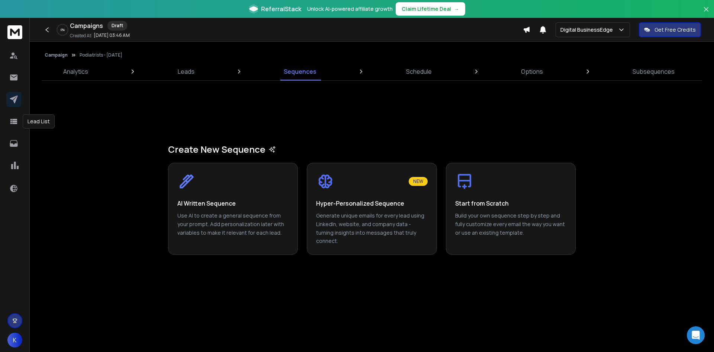
click at [14, 102] on icon at bounding box center [14, 100] width 8 height 8
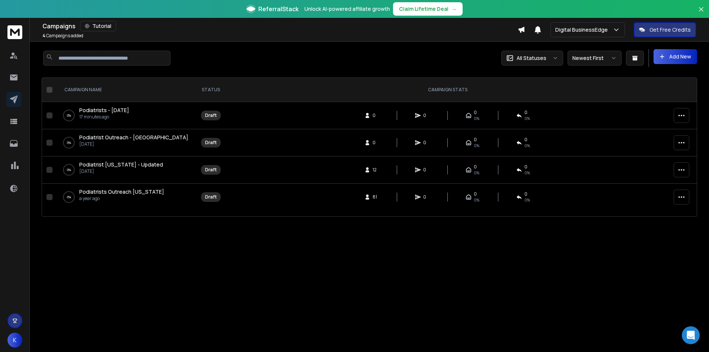
click at [116, 165] on span "Podiatrist [US_STATE] - Updated" at bounding box center [121, 164] width 84 height 7
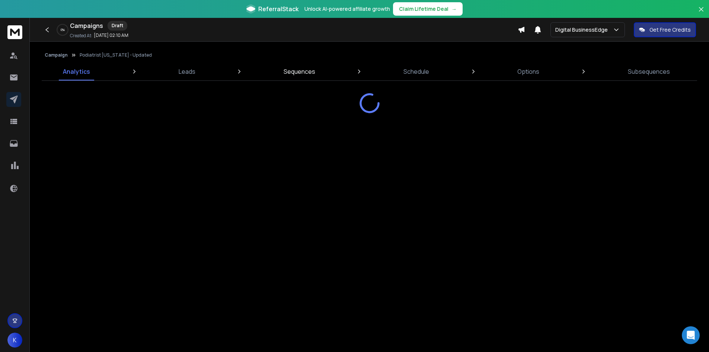
click at [294, 72] on p "Sequences" at bounding box center [299, 71] width 32 height 9
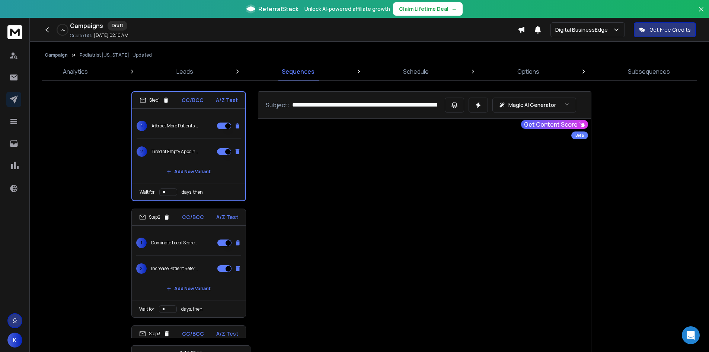
click at [188, 125] on p "Attract More Patients with [MEDICAL_DATA] Digital Marketing That Works" at bounding box center [175, 126] width 48 height 6
click at [177, 141] on div "2 Tired of Empty Appointment Slots? Get More Foot Patients with Our Proven Stra…" at bounding box center [189, 151] width 104 height 25
click at [178, 151] on p "Tired of Empty Appointment Slots? Get More Foot Patients with Our Proven Strate…" at bounding box center [175, 151] width 48 height 6
click at [182, 126] on p "Attract More Patients with [MEDICAL_DATA] Digital Marketing That Works" at bounding box center [175, 126] width 48 height 6
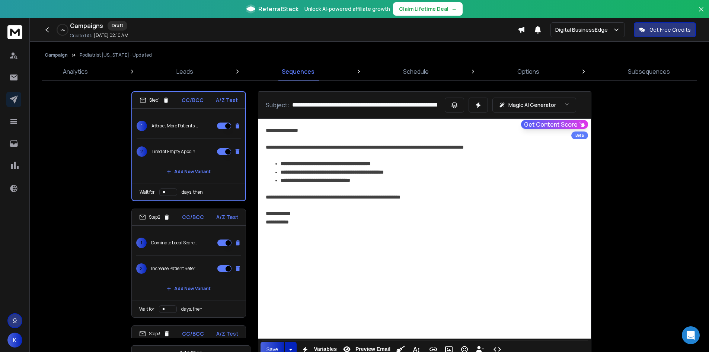
click at [177, 155] on div "2 Tired of Empty Appointment Slots? Get More Foot Patients with Our Proven Stra…" at bounding box center [168, 151] width 63 height 10
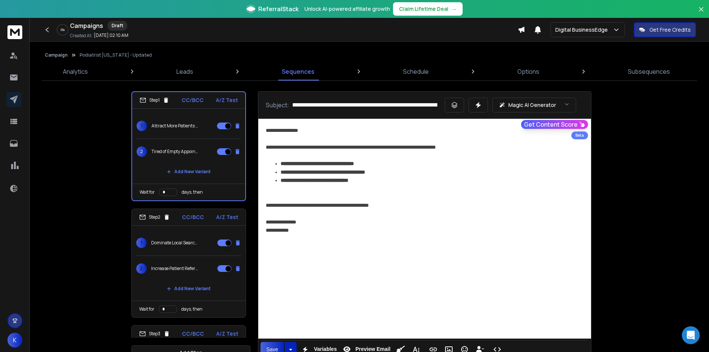
click at [177, 243] on p "Dominate Local Search: Be the #1 Podiatrist in Your Area" at bounding box center [175, 243] width 48 height 6
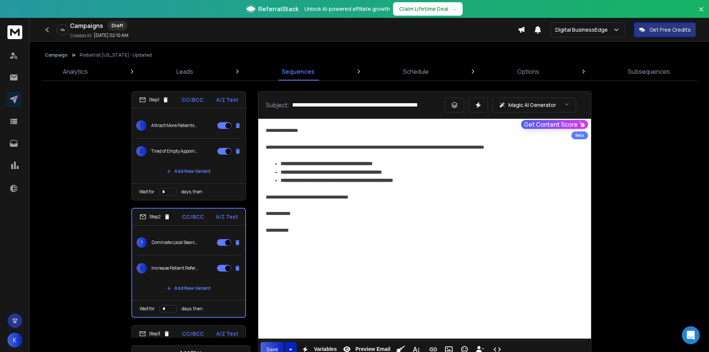
click at [174, 266] on p "Increase Patient Referrals with a Powerful Online Presence" at bounding box center [175, 268] width 48 height 6
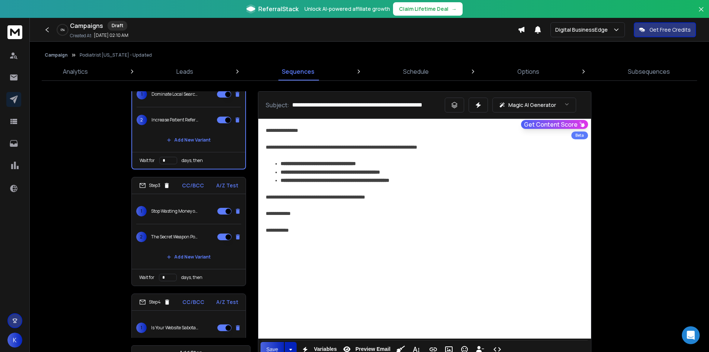
scroll to position [149, 0]
click at [177, 212] on p "Stop Wasting Money on Ineffective Marketing: Get a Free Digital Audit" at bounding box center [175, 210] width 48 height 6
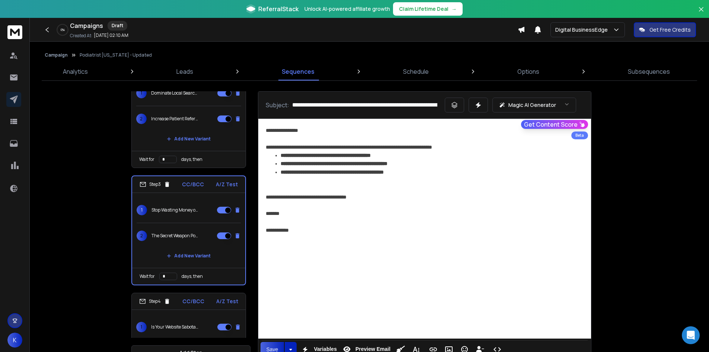
click at [174, 235] on p "The Secret Weapon Podiatrists Are Using to Grow Their Practice" at bounding box center [175, 236] width 48 height 6
type input "**********"
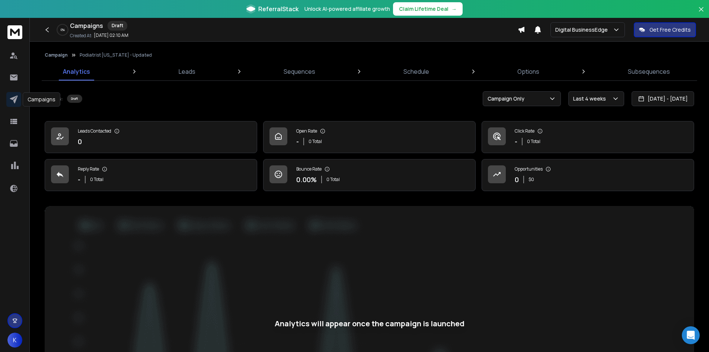
click at [15, 96] on icon at bounding box center [14, 100] width 8 height 8
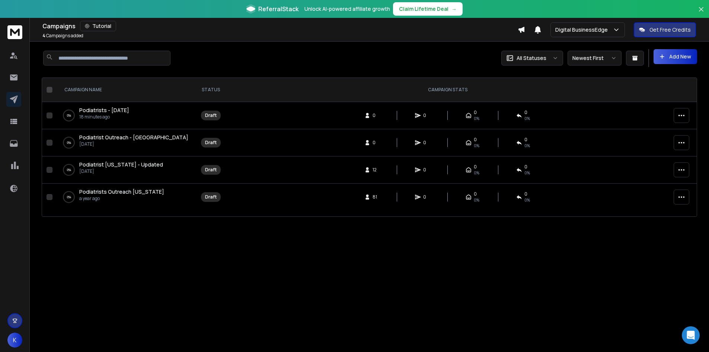
click at [125, 190] on span "Podiatrists Outreach [US_STATE]" at bounding box center [121, 191] width 85 height 7
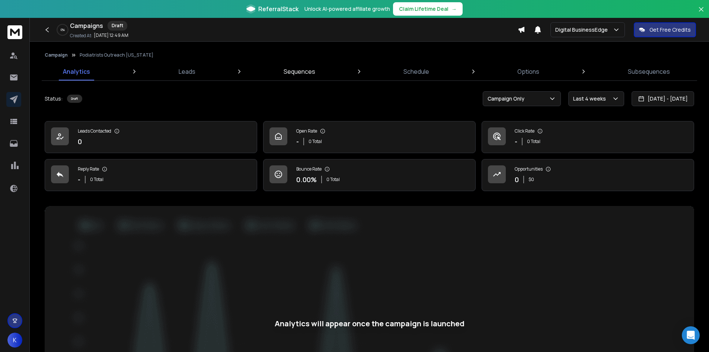
click at [296, 66] on link "Sequences" at bounding box center [299, 72] width 41 height 18
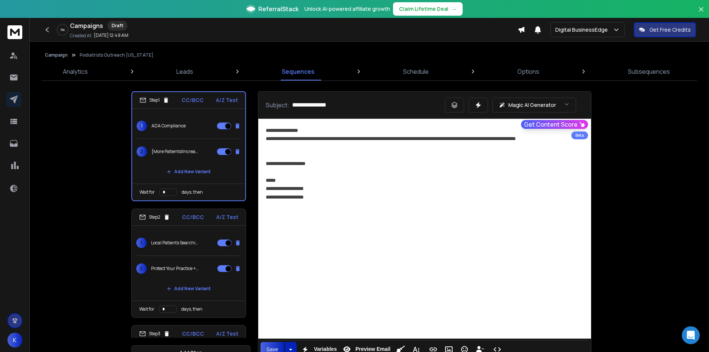
click at [177, 125] on p "ADA Compliance" at bounding box center [168, 126] width 34 height 6
click at [173, 149] on p "{More Patients|Increase Patients|Gain More Patients}, {Less|Fewer|Reduced} Mark…" at bounding box center [175, 151] width 48 height 6
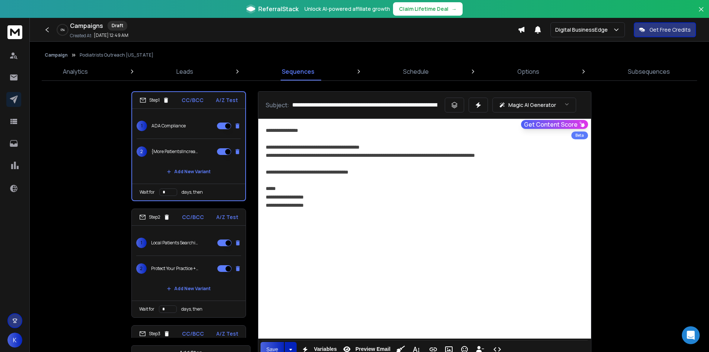
click at [171, 127] on p "ADA Compliance" at bounding box center [168, 126] width 34 height 6
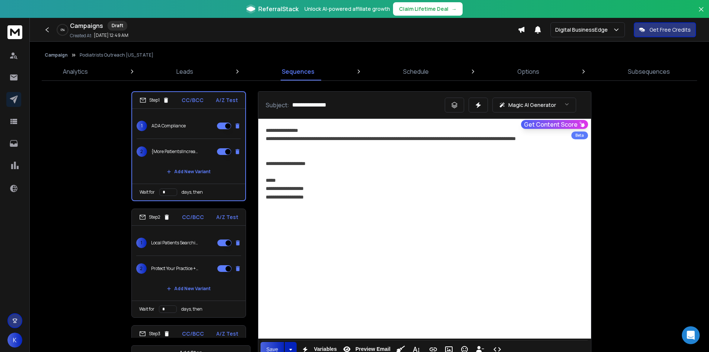
click at [179, 240] on p "Local Patients Searching For You?" at bounding box center [175, 243] width 48 height 6
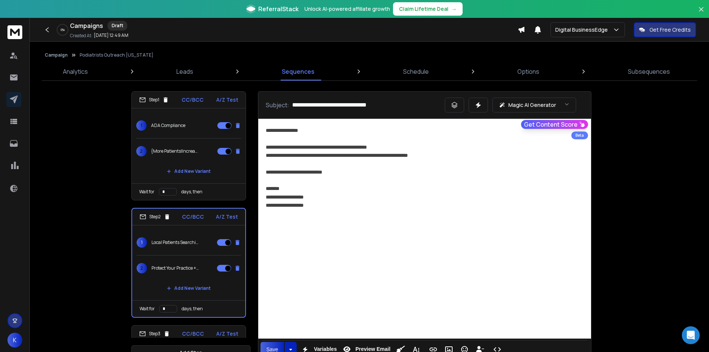
click at [174, 265] on p "Protect Your Practice + Boost SEO" at bounding box center [175, 268] width 48 height 6
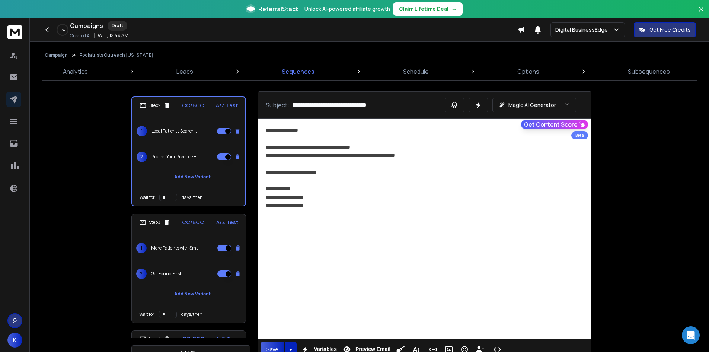
scroll to position [112, 0]
click at [179, 244] on div "1 More Patients with Smarter Google Ads" at bounding box center [167, 247] width 63 height 10
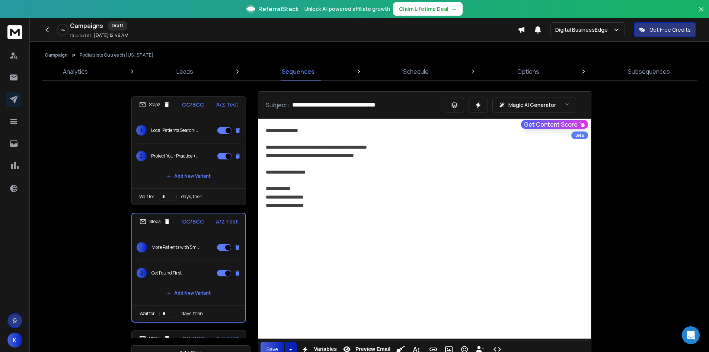
click at [172, 265] on div "2 Get Found First" at bounding box center [189, 272] width 104 height 25
type input "**********"
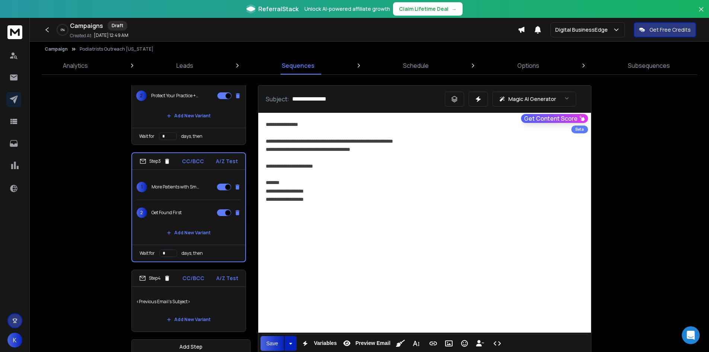
scroll to position [0, 0]
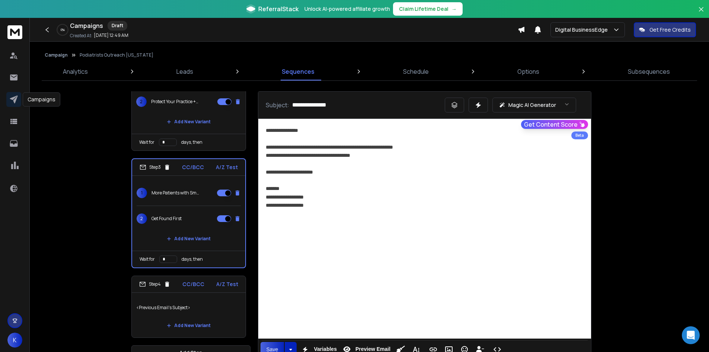
click at [14, 101] on icon at bounding box center [14, 100] width 8 height 8
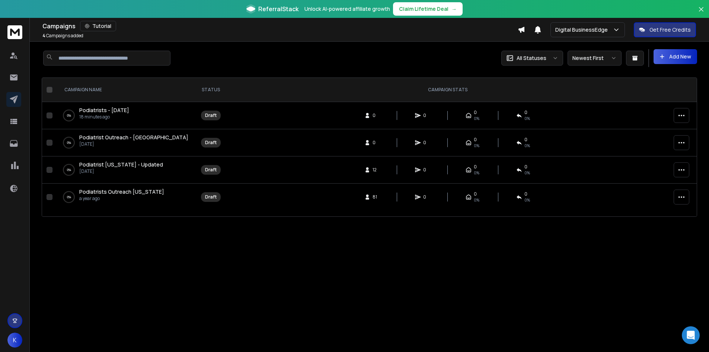
click at [114, 138] on span "Podiatrist Outreach - [GEOGRAPHIC_DATA]" at bounding box center [133, 137] width 109 height 7
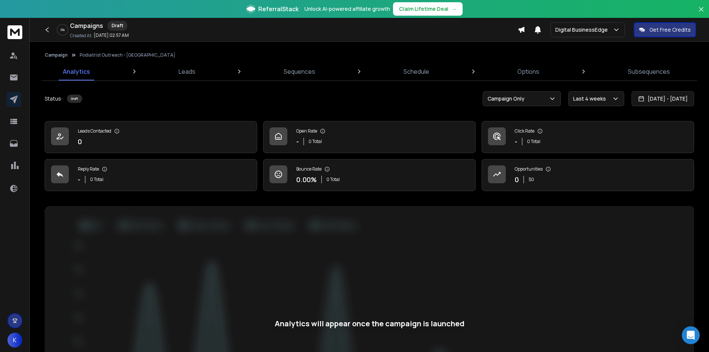
click at [265, 73] on div "Analytics Leads Sequences Schedule Options Subsequences" at bounding box center [366, 72] width 649 height 18
click at [289, 74] on p "Sequences" at bounding box center [299, 71] width 32 height 9
click at [17, 103] on icon at bounding box center [13, 99] width 9 height 9
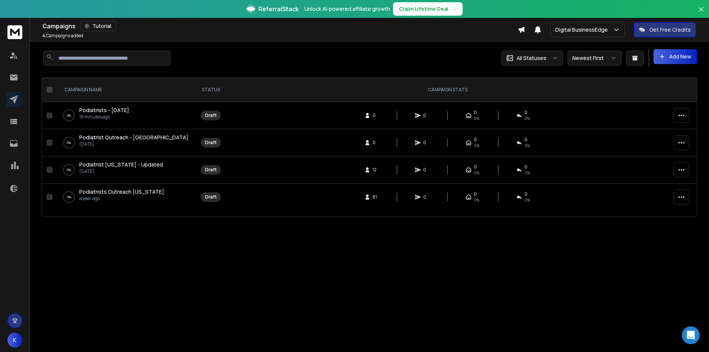
click at [125, 190] on span "Podiatrists Outreach [US_STATE]" at bounding box center [121, 191] width 85 height 7
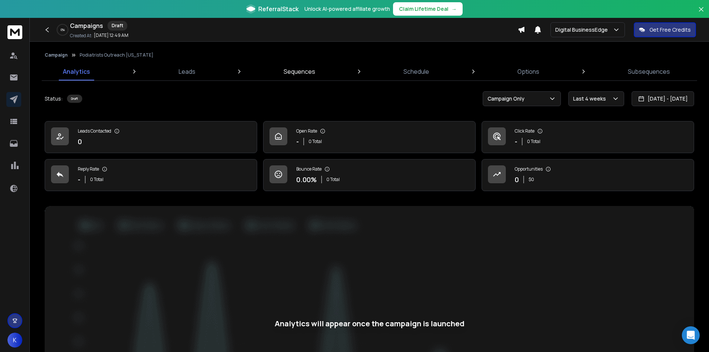
click at [301, 72] on p "Sequences" at bounding box center [299, 71] width 32 height 9
click at [14, 104] on link at bounding box center [13, 99] width 15 height 15
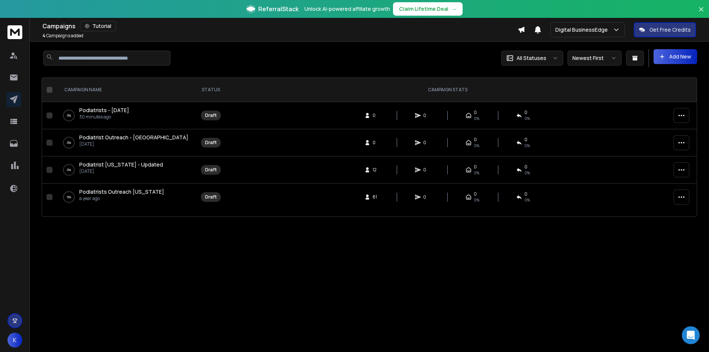
click at [105, 109] on span "Podiatrists - [DATE]" at bounding box center [104, 109] width 50 height 7
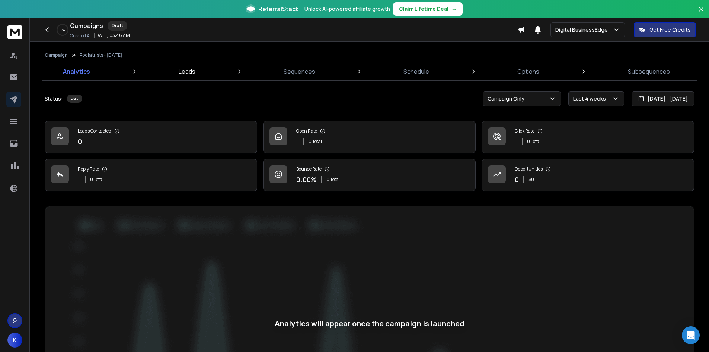
click at [167, 74] on div "Analytics Leads Sequences Schedule Options Subsequences" at bounding box center [366, 72] width 649 height 18
click at [193, 77] on link "Leads" at bounding box center [187, 72] width 26 height 18
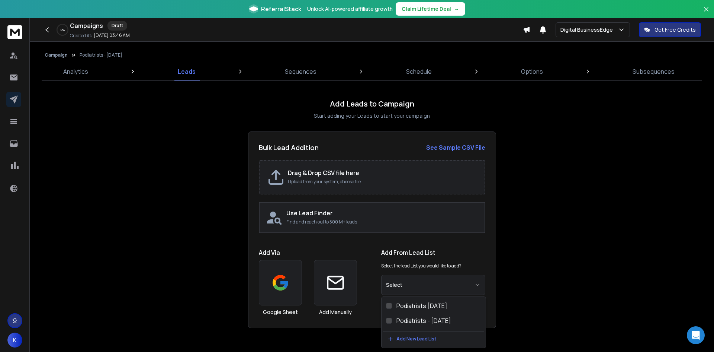
click at [467, 283] on button "Select" at bounding box center [433, 285] width 104 height 20
click at [446, 320] on div "Podiatrists - [DATE]" at bounding box center [424, 320] width 55 height 9
click at [429, 338] on p "Add New Lead List" at bounding box center [417, 339] width 40 height 6
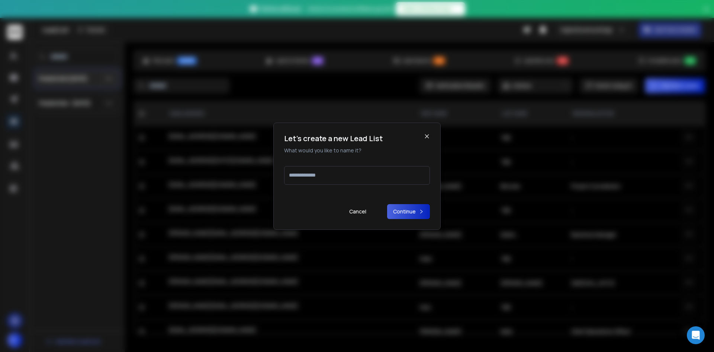
click at [428, 132] on div "Let's create a new Lead List What would you like to name it? Cancel Continue" at bounding box center [356, 175] width 167 height 107
click at [352, 211] on button "Cancel" at bounding box center [357, 211] width 29 height 15
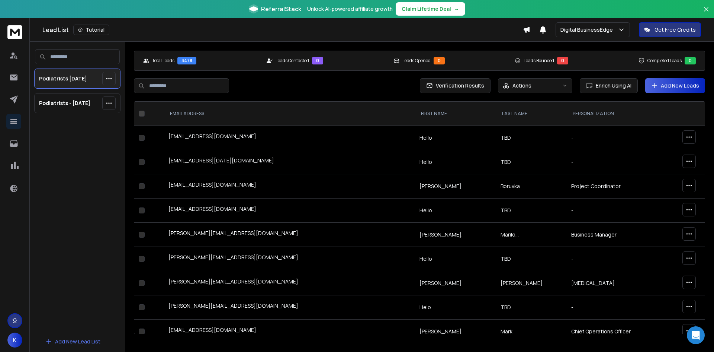
click at [88, 107] on div "Podiatrists - [DATE]" at bounding box center [77, 103] width 86 height 20
